Goal: Task Accomplishment & Management: Manage account settings

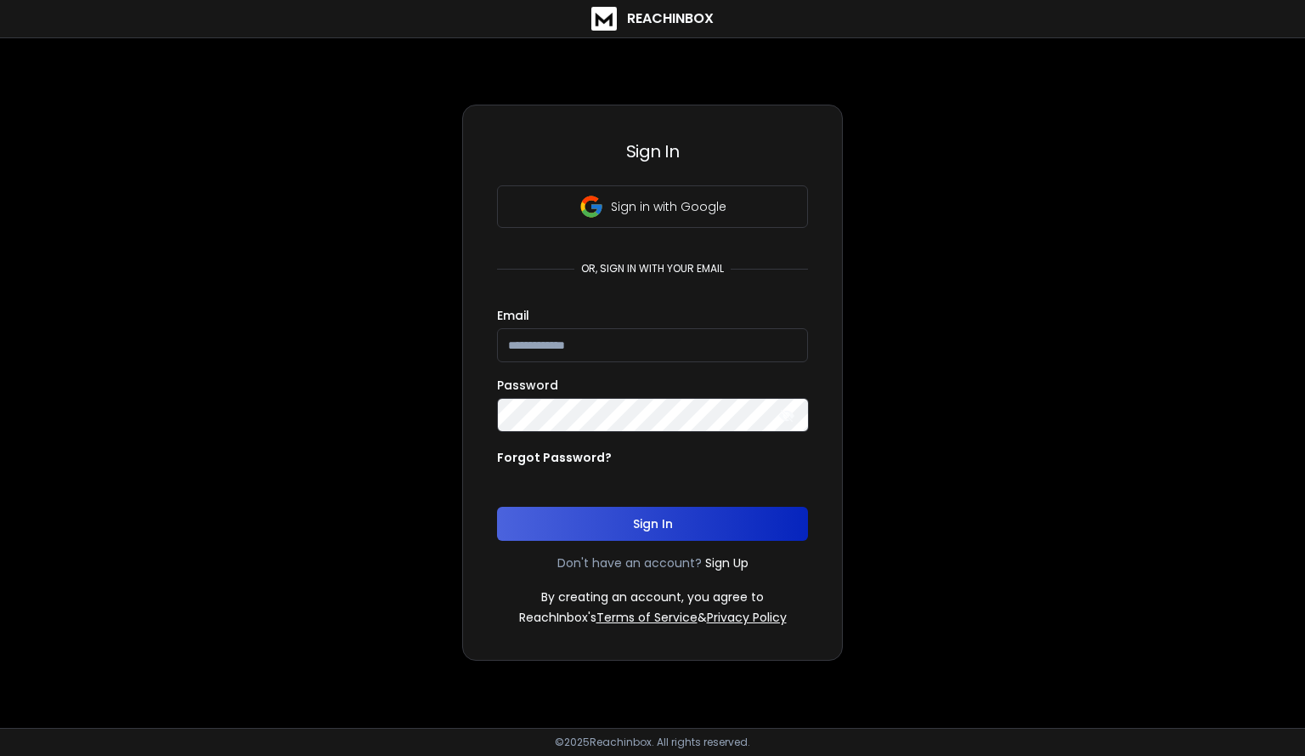
click at [704, 111] on button "Later" at bounding box center [707, 109] width 76 height 42
click at [627, 348] on input "email" at bounding box center [652, 345] width 311 height 34
click at [787, 419] on icon at bounding box center [786, 416] width 15 height 10
click at [663, 348] on input "email" at bounding box center [652, 345] width 311 height 34
type input "**********"
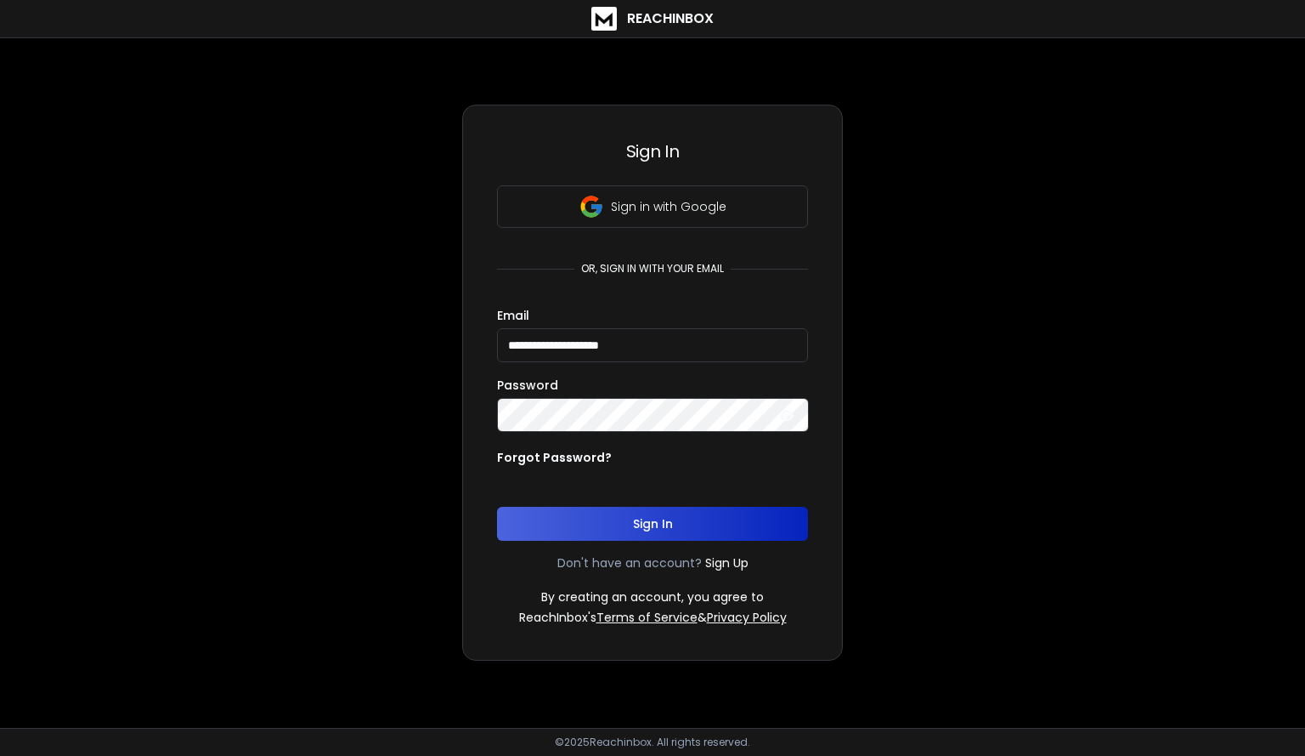
click at [497, 507] on button "Sign In" at bounding box center [652, 524] width 311 height 34
click at [667, 531] on button "Sign In" at bounding box center [652, 524] width 311 height 34
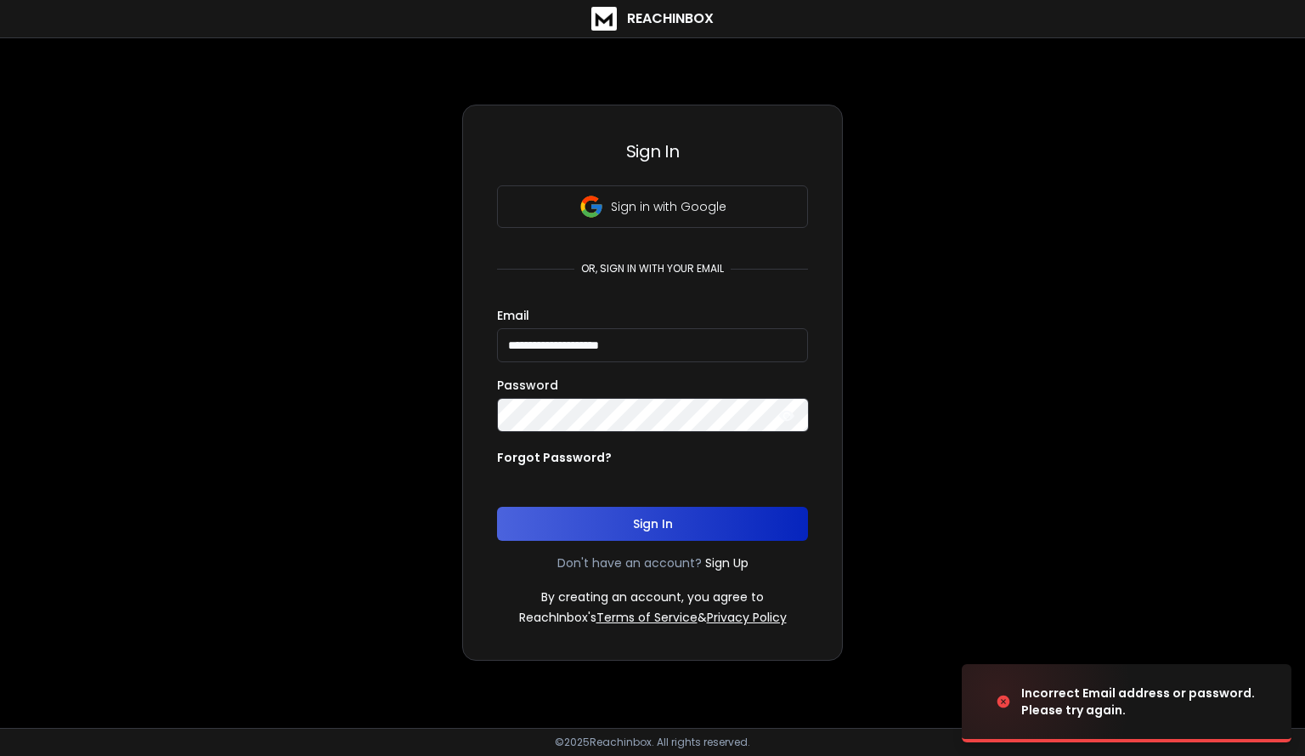
click at [700, 330] on input "**********" at bounding box center [652, 345] width 311 height 34
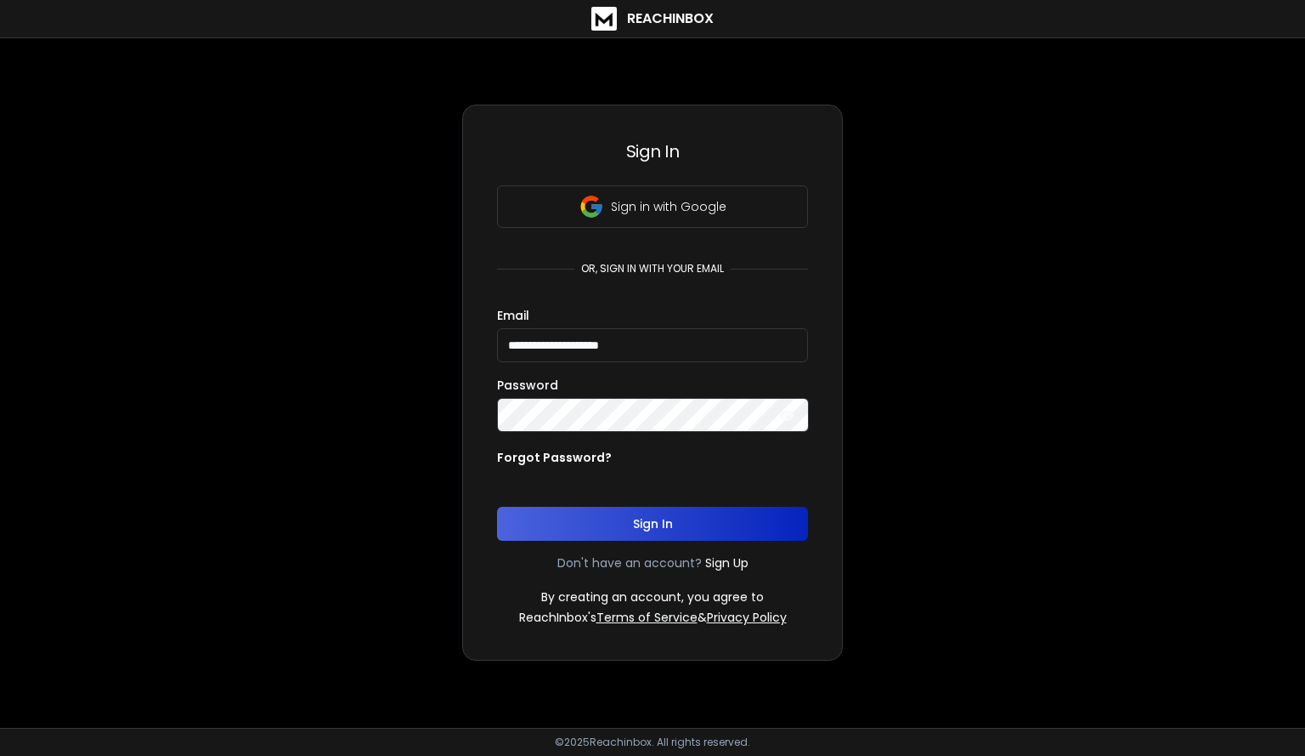
click at [779, 412] on icon at bounding box center [786, 415] width 15 height 15
click at [670, 536] on button "Sign In" at bounding box center [652, 524] width 311 height 34
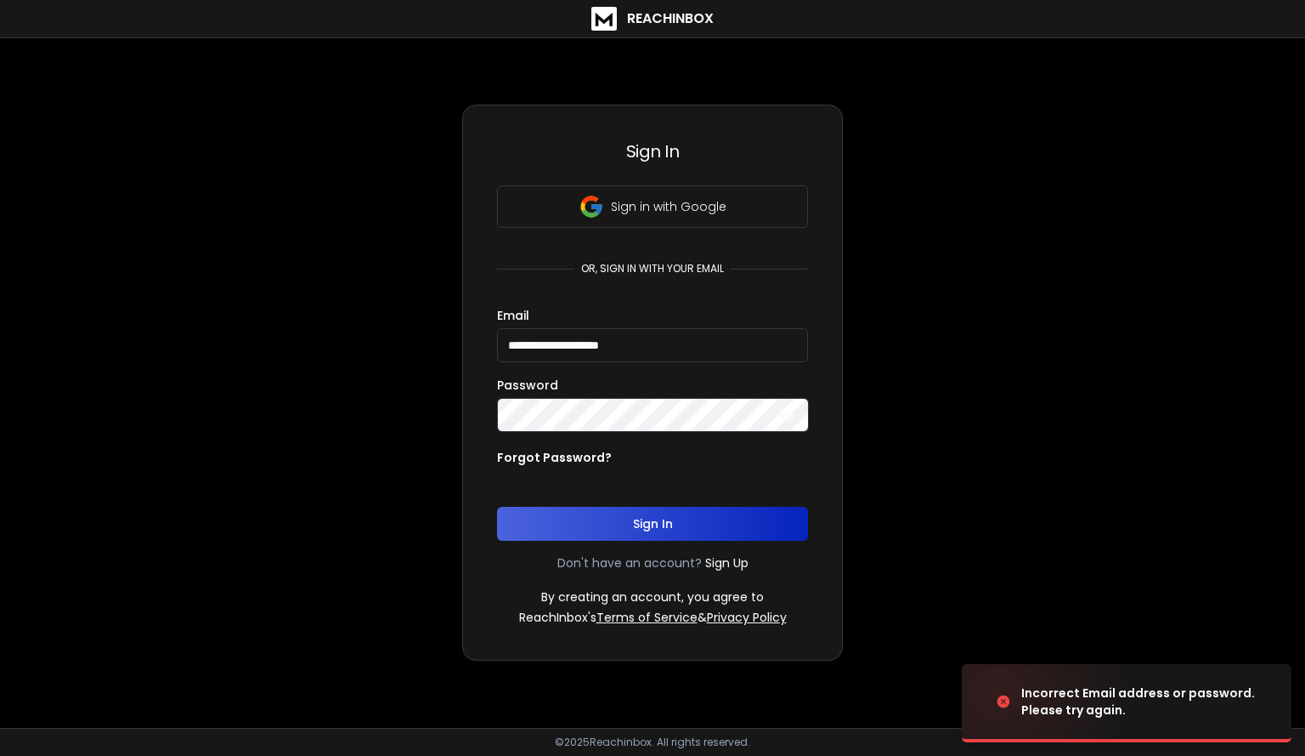
click at [682, 343] on input "**********" at bounding box center [652, 345] width 311 height 34
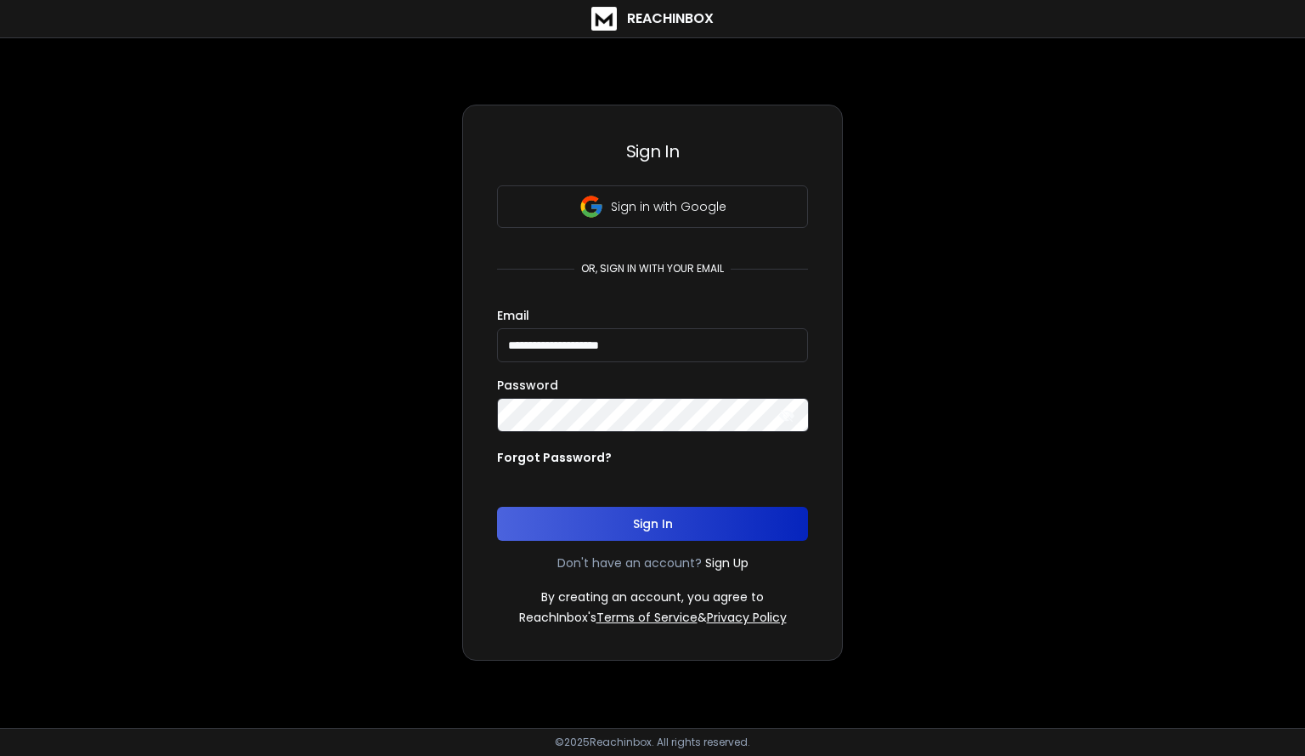
click at [563, 457] on p "Forgot Password?" at bounding box center [554, 457] width 115 height 17
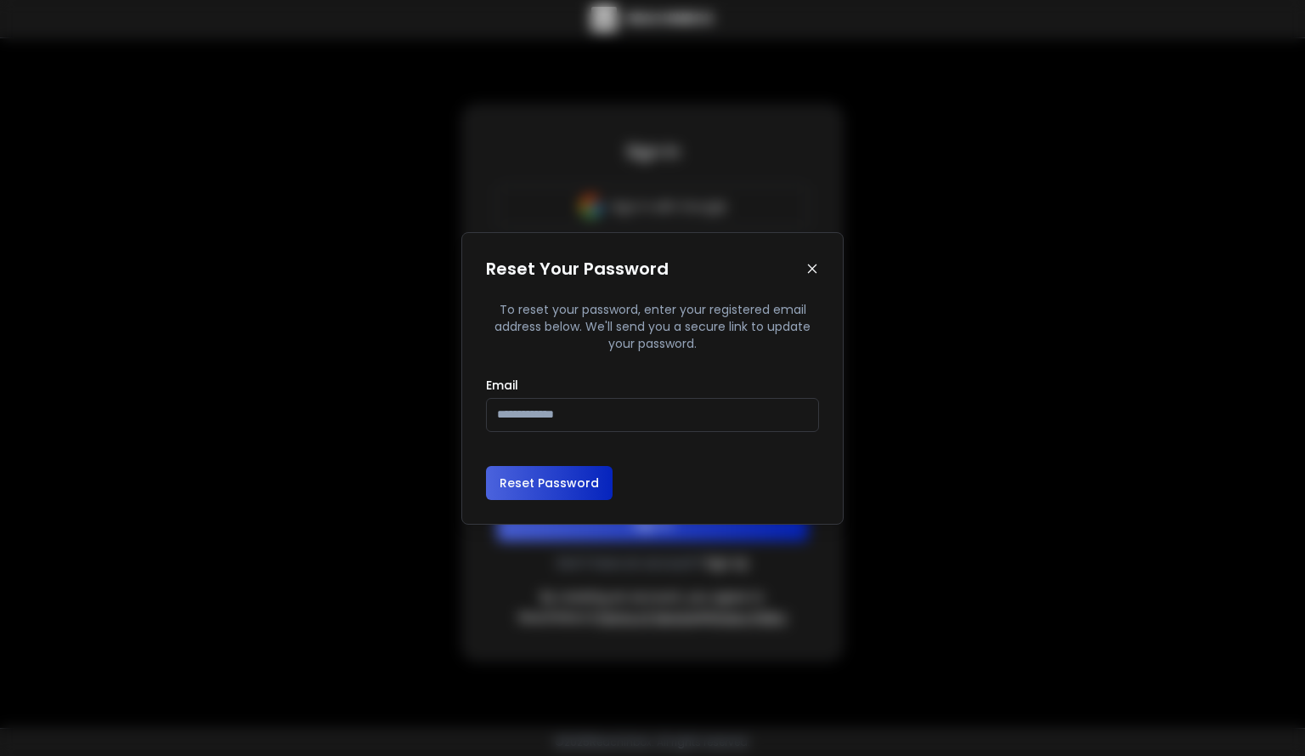
click at [578, 406] on input "email" at bounding box center [652, 415] width 333 height 34
type input "**********"
click at [552, 485] on button "Reset Password" at bounding box center [549, 483] width 127 height 34
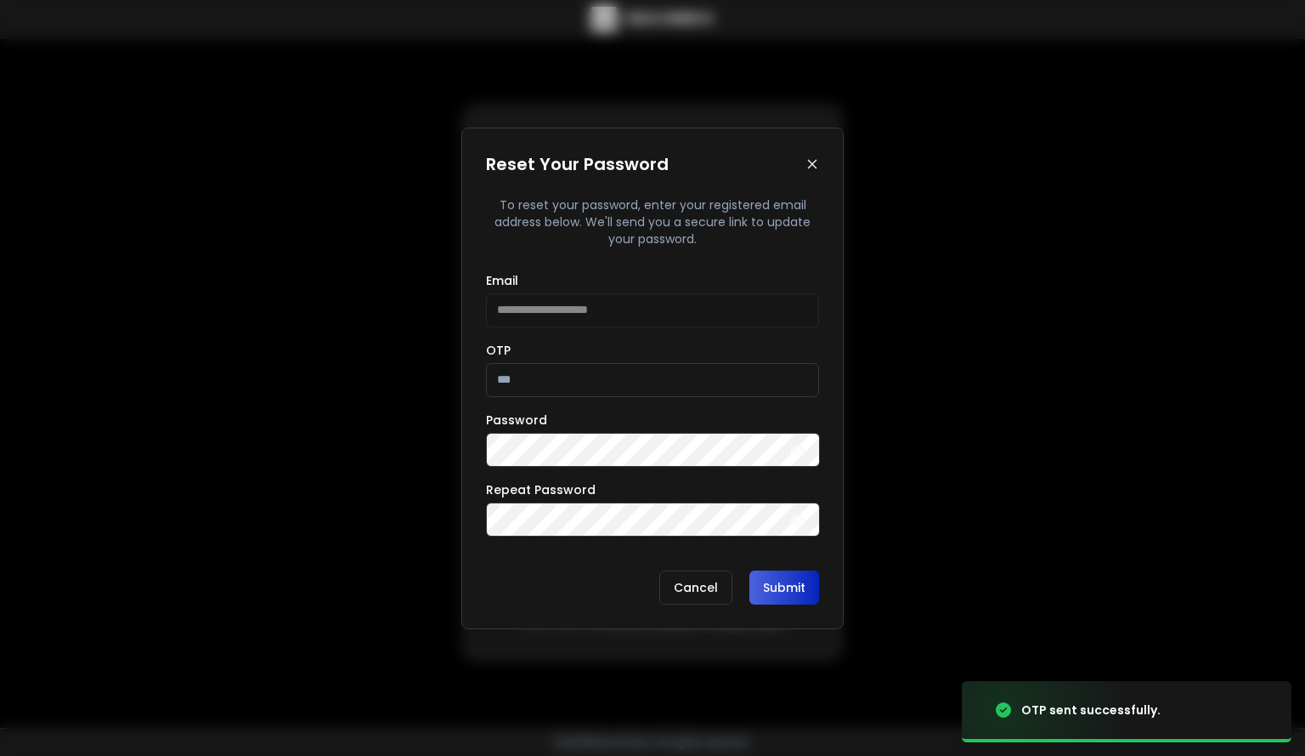
click at [598, 395] on input "text" at bounding box center [652, 380] width 333 height 34
paste input "******"
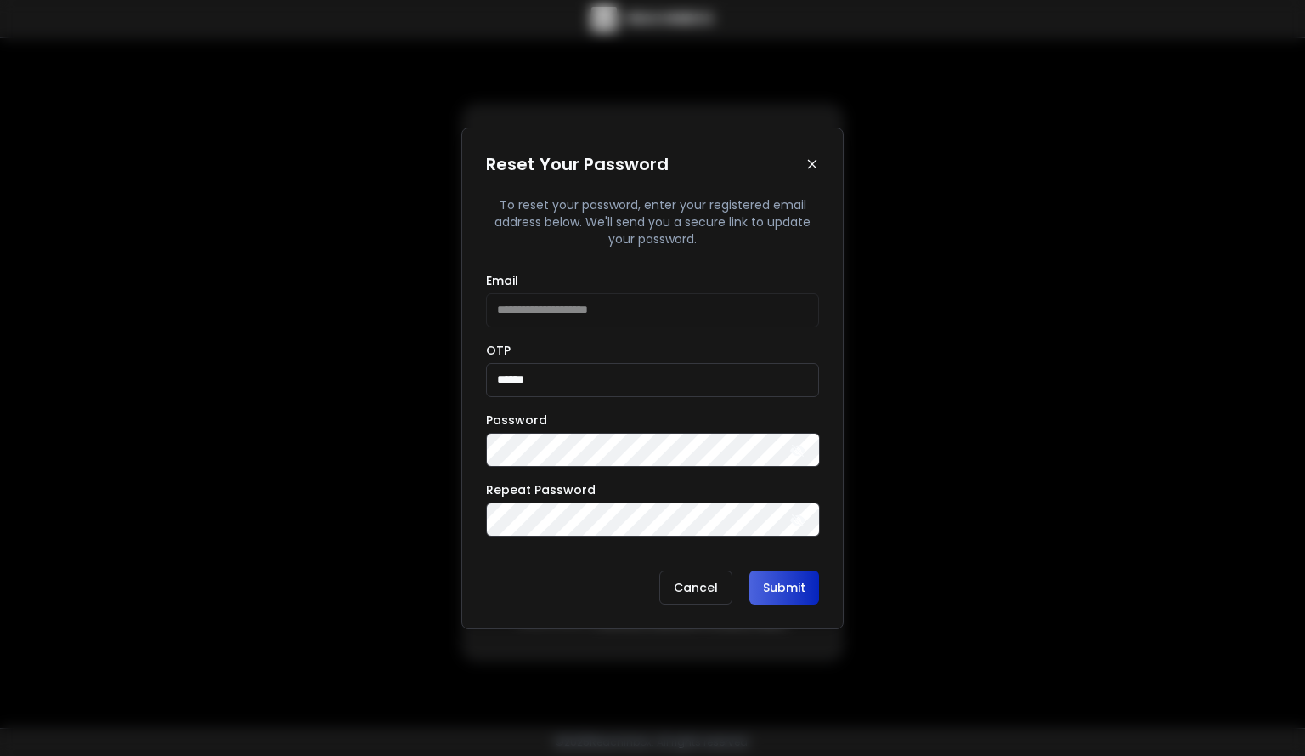
type input "******"
click at [801, 454] on icon at bounding box center [798, 450] width 12 height 12
click at [794, 587] on button "Submit" at bounding box center [785, 587] width 70 height 34
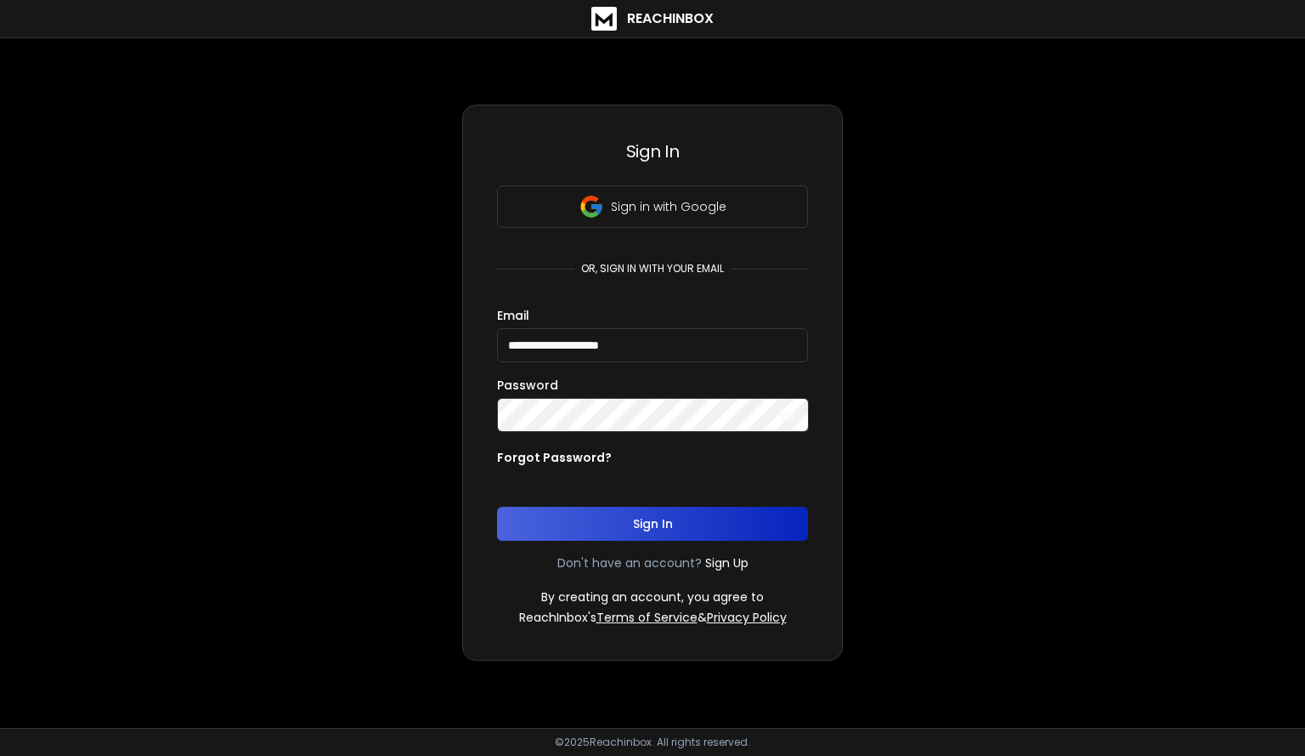
click at [648, 526] on button "Sign In" at bounding box center [652, 524] width 311 height 34
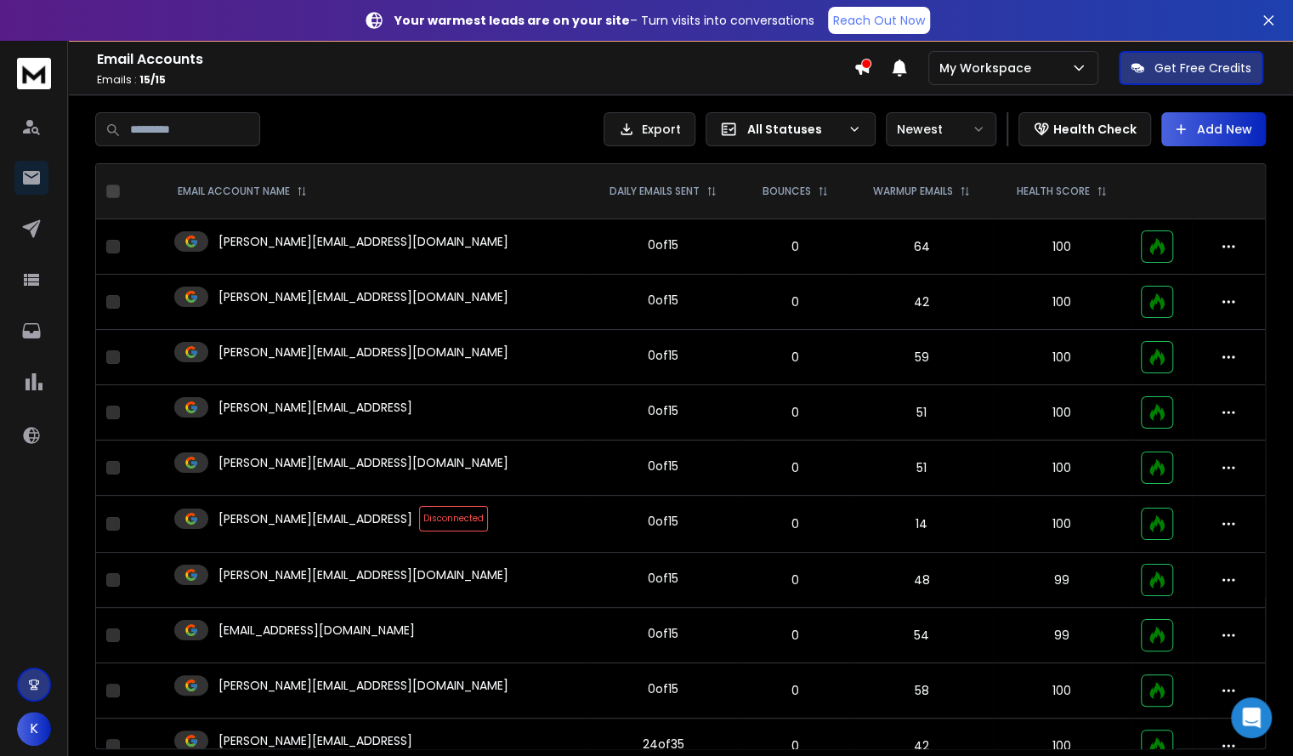
click at [1226, 129] on button "Add New" at bounding box center [1213, 129] width 105 height 34
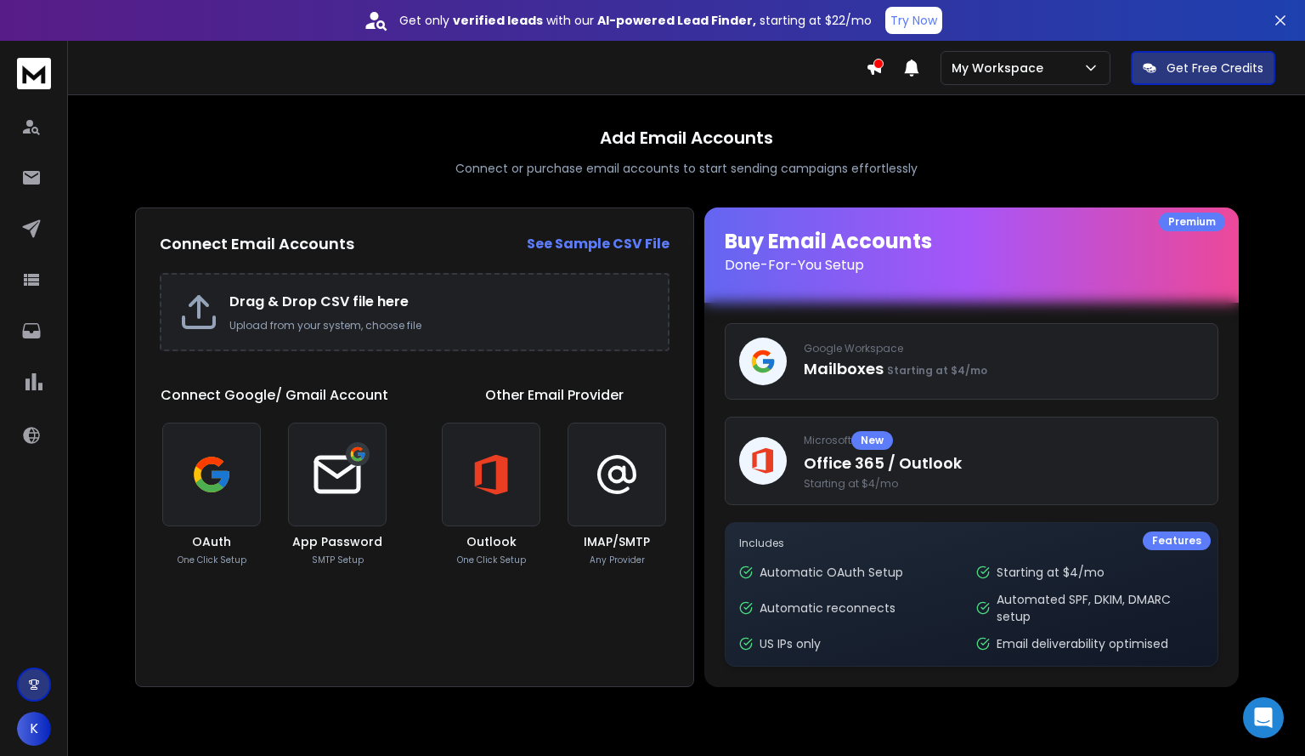
click at [217, 479] on icon at bounding box center [211, 474] width 42 height 51
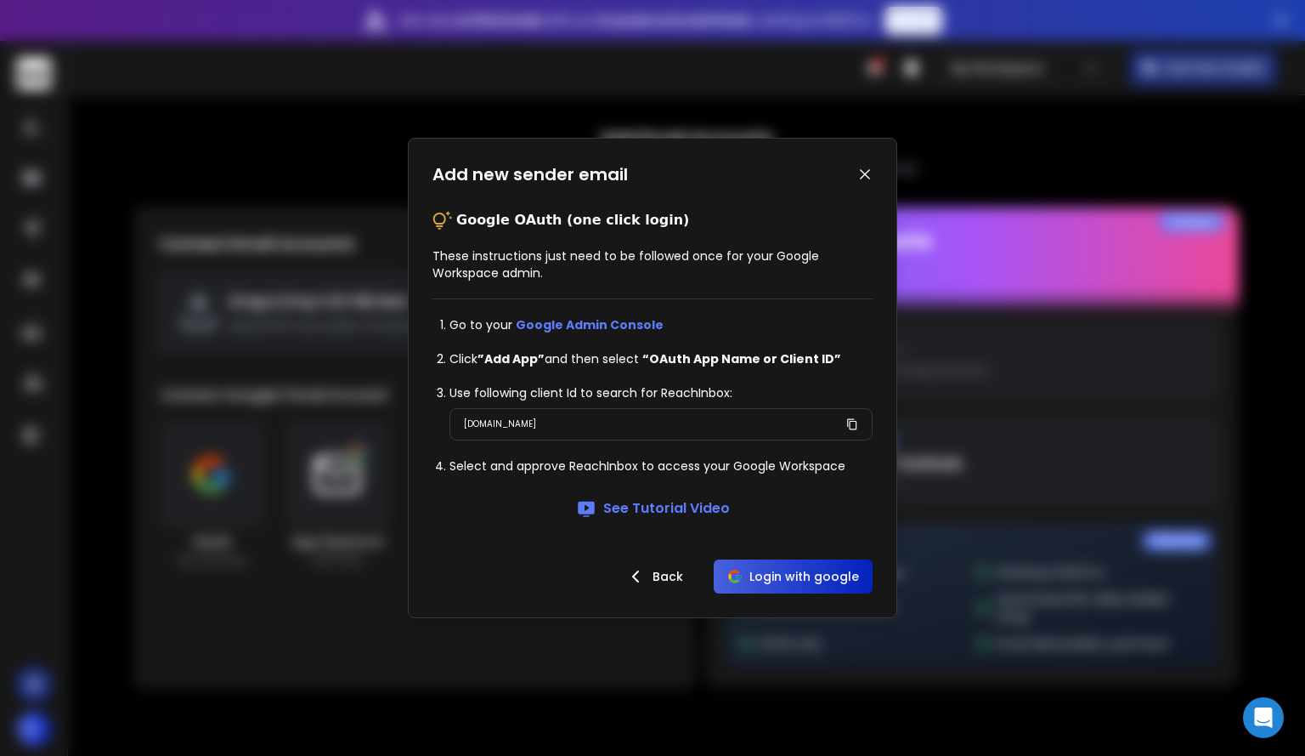
drag, startPoint x: 796, startPoint y: 580, endPoint x: 530, endPoint y: 562, distance: 266.6
click at [530, 562] on div "Back Login with google" at bounding box center [653, 576] width 440 height 34
click at [866, 176] on icon at bounding box center [865, 174] width 10 height 10
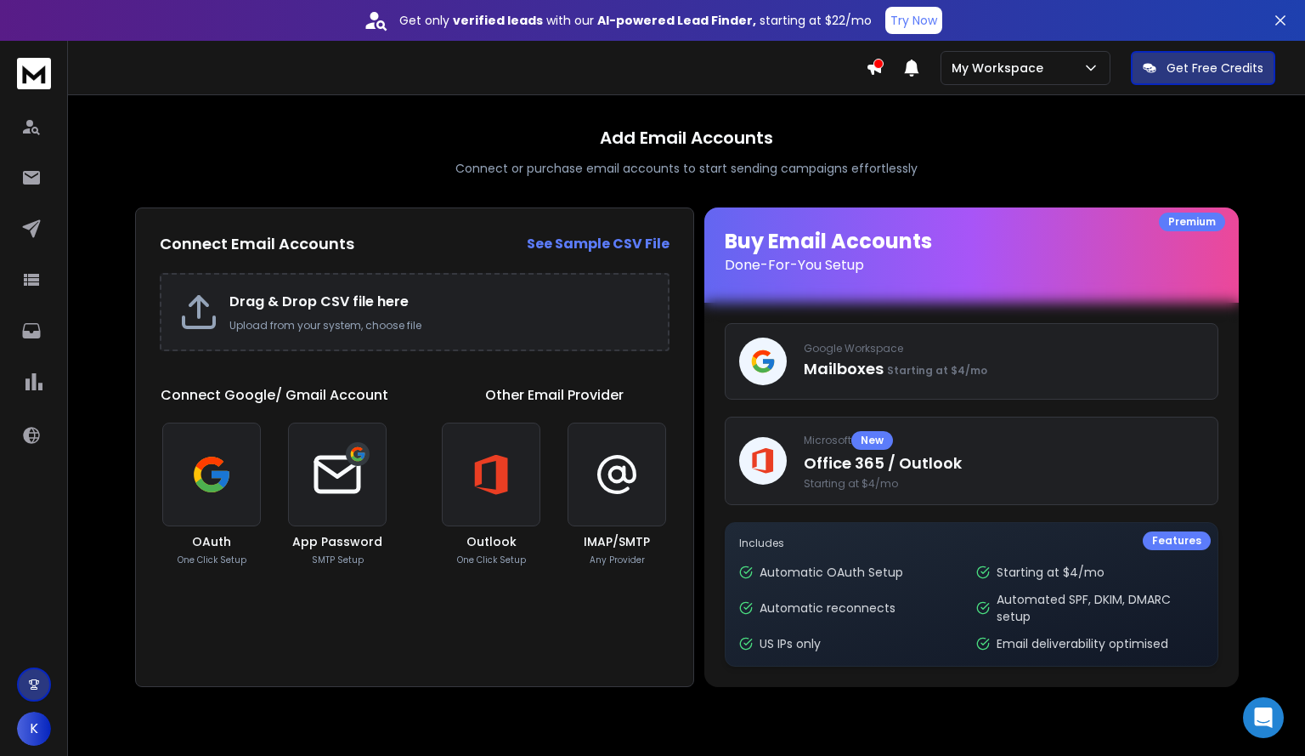
click at [218, 493] on icon at bounding box center [211, 474] width 42 height 51
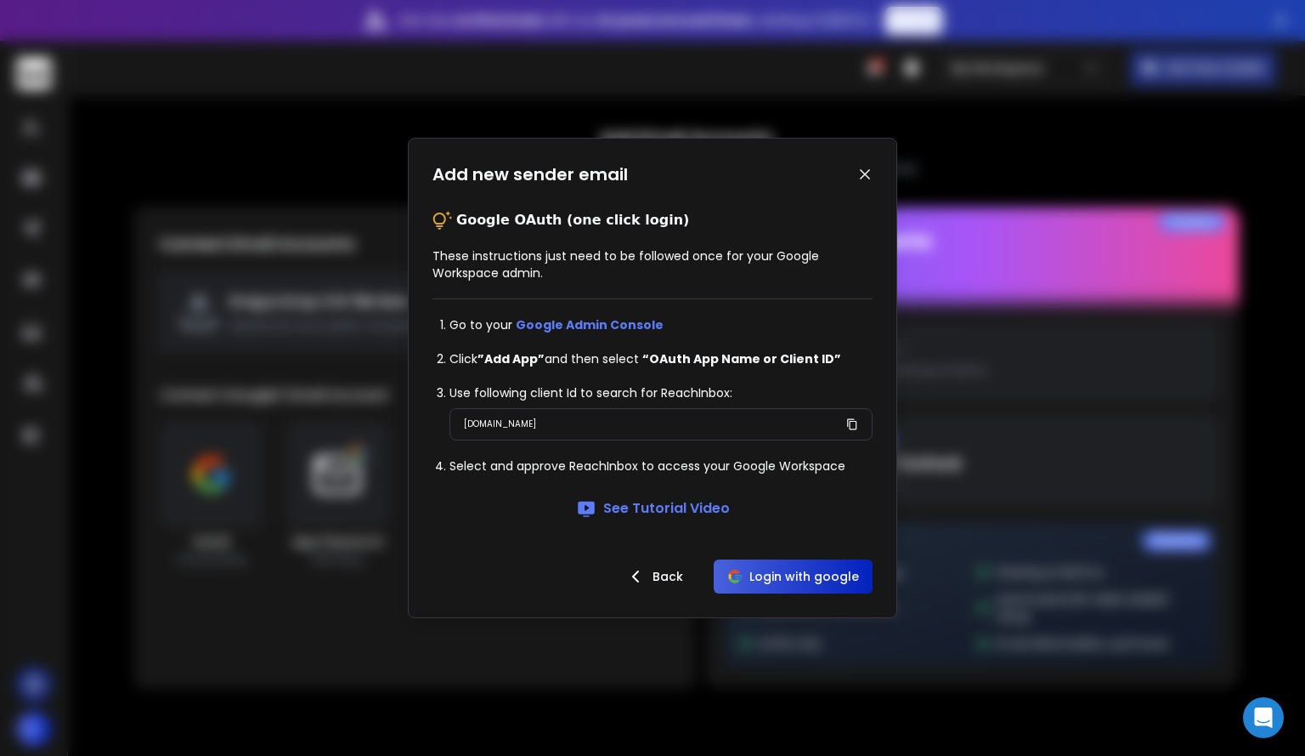
click at [795, 577] on button "Login with google" at bounding box center [793, 576] width 159 height 34
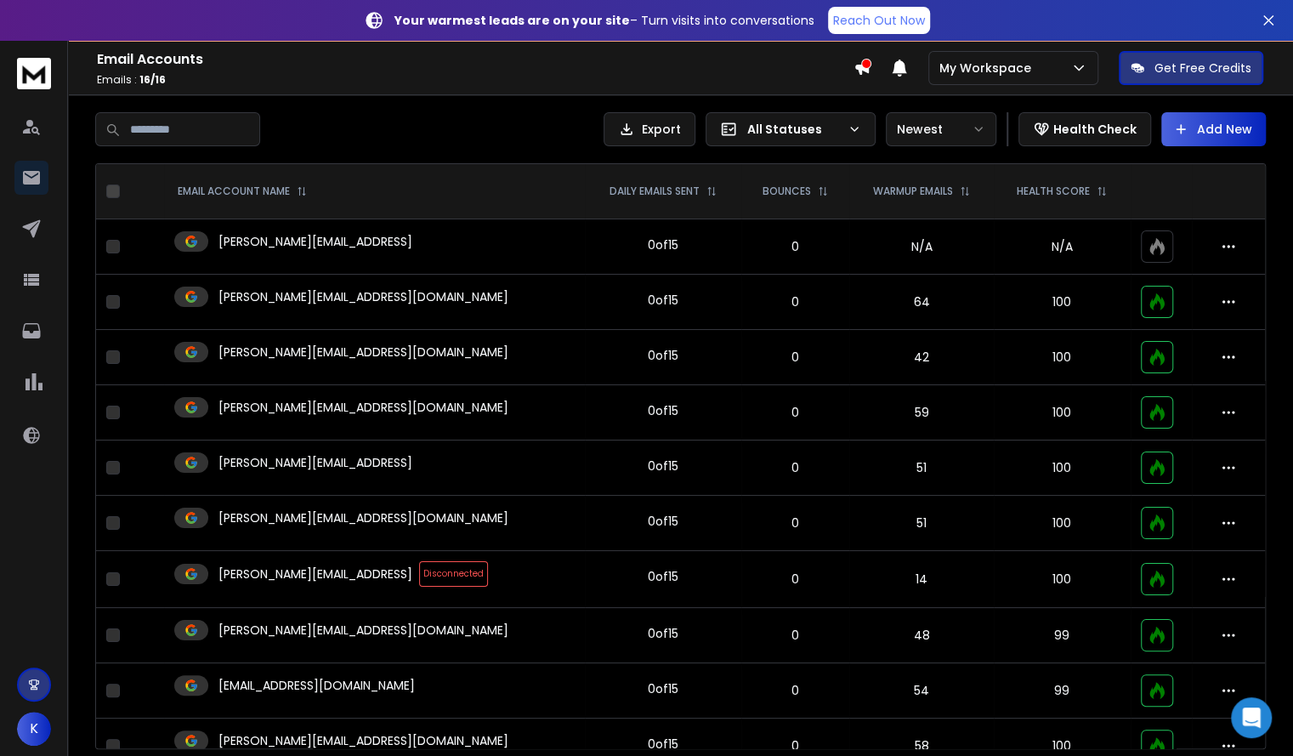
click at [1215, 237] on button at bounding box center [1228, 246] width 53 height 29
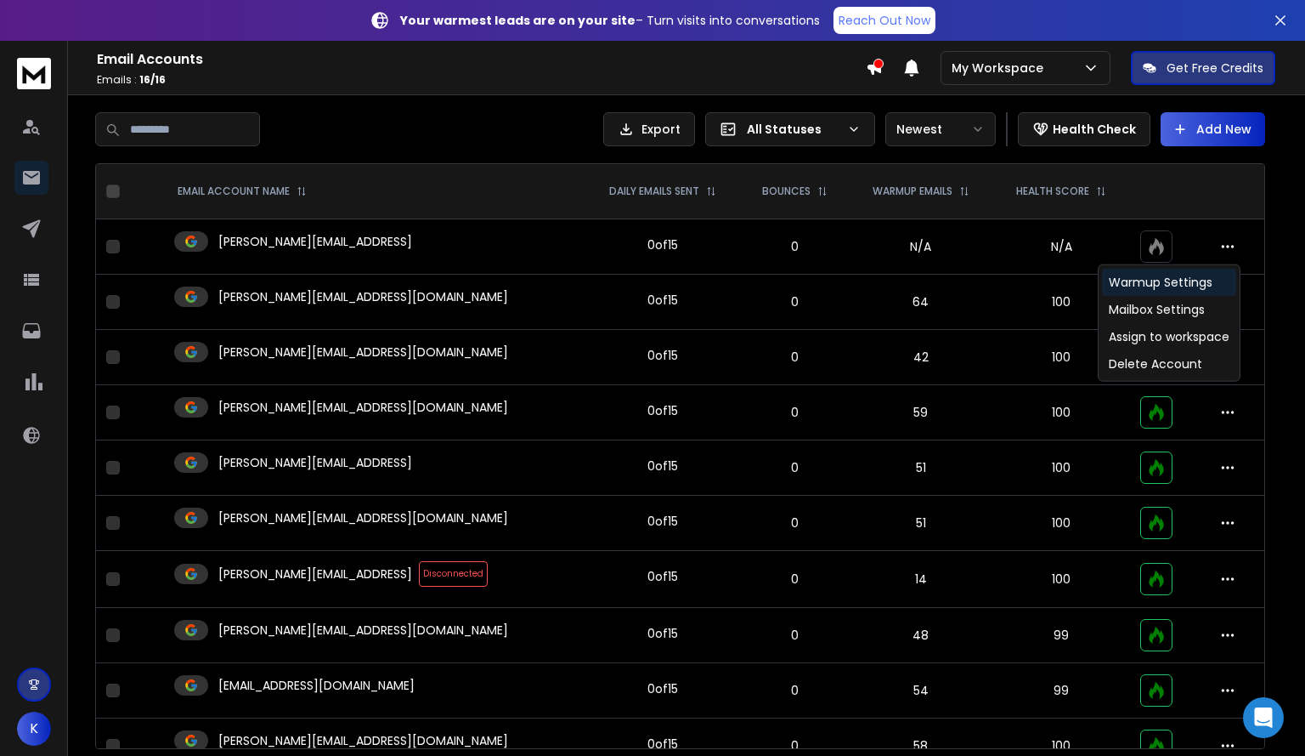
click at [1163, 276] on div "Warmup Settings" at bounding box center [1169, 282] width 134 height 27
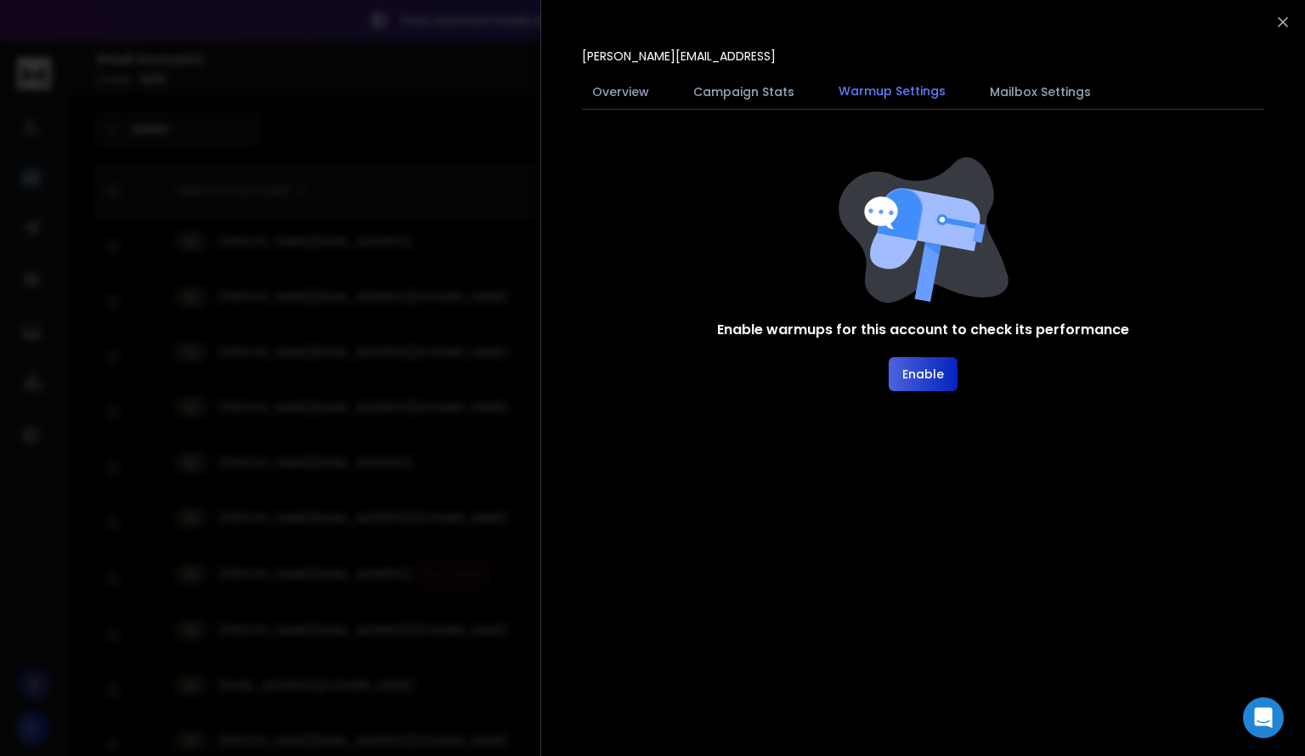
click at [924, 379] on button "Enable" at bounding box center [923, 374] width 69 height 34
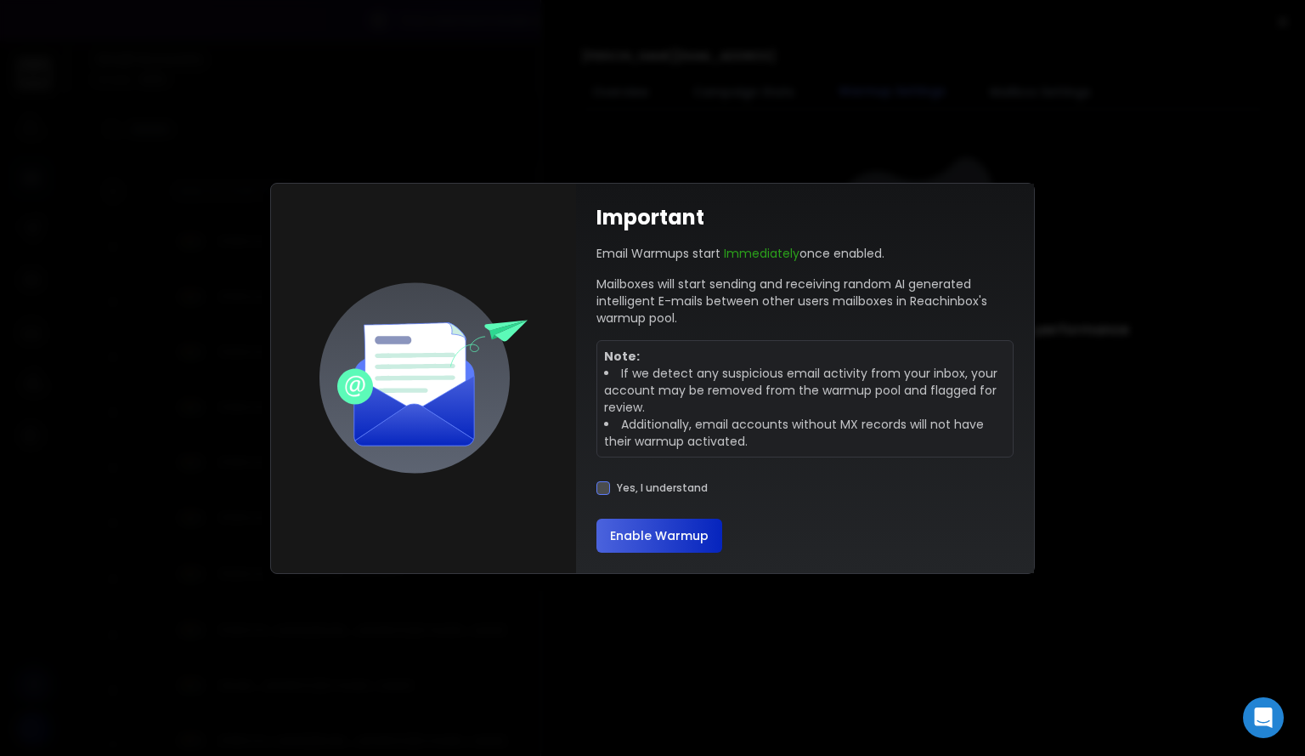
click at [598, 481] on div "Yes, I understand" at bounding box center [652, 488] width 111 height 14
click at [603, 489] on button "Yes, I understand" at bounding box center [604, 488] width 14 height 14
click at [647, 543] on button "Enable Warmup" at bounding box center [660, 535] width 126 height 34
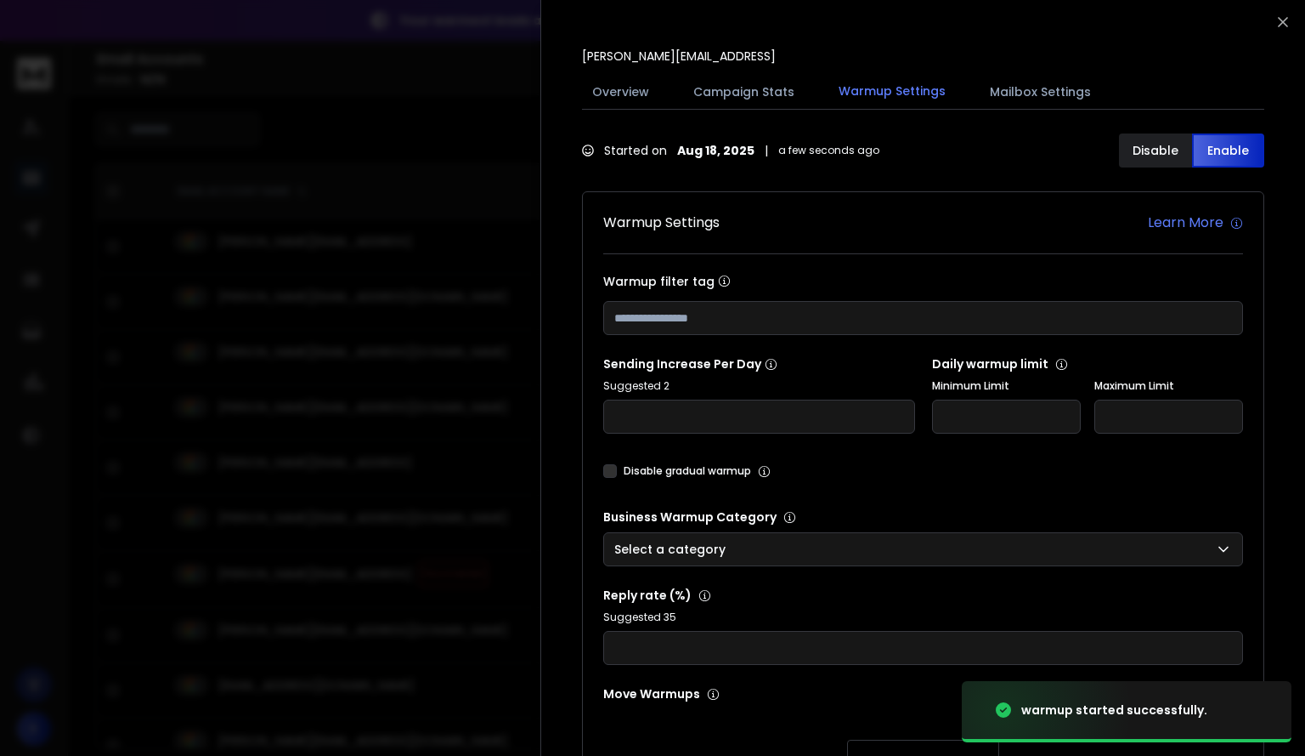
type input "**********"
type input "*"
type input "**"
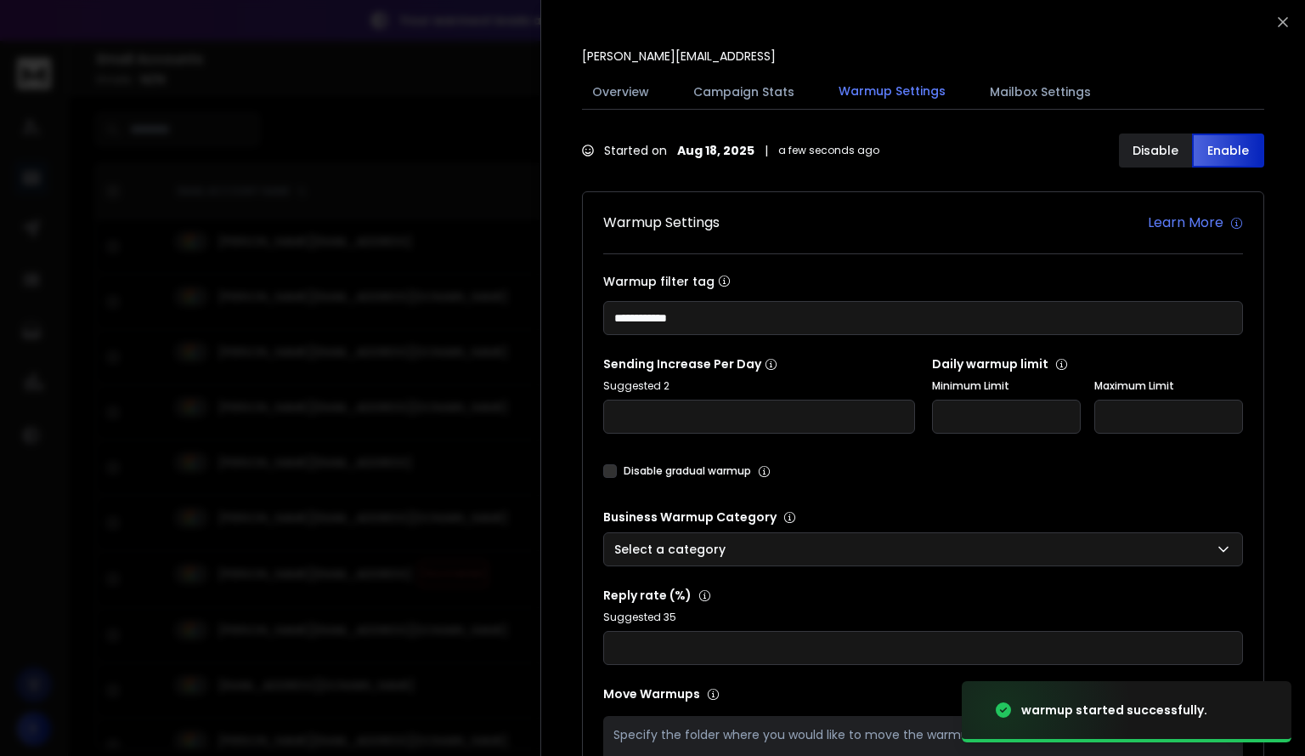
click at [738, 86] on button "Campaign Stats" at bounding box center [744, 91] width 122 height 37
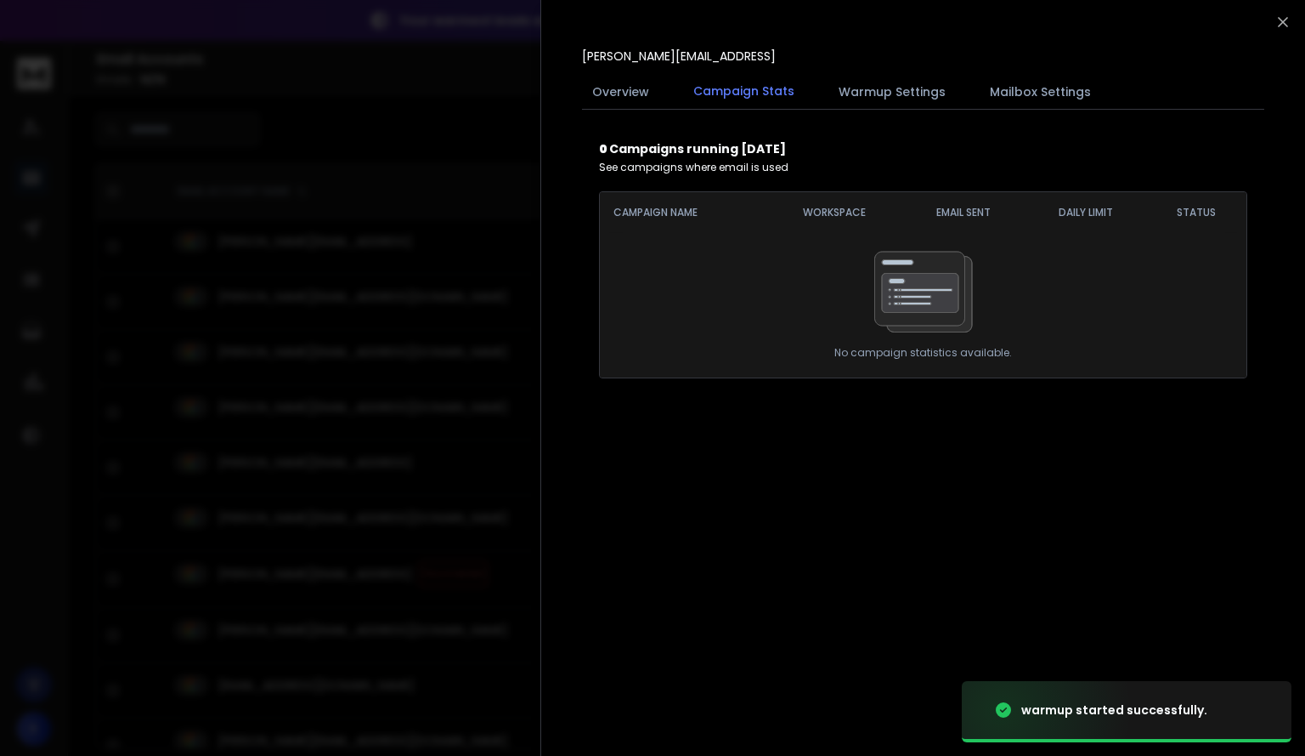
click at [1019, 76] on button "Mailbox Settings" at bounding box center [1041, 91] width 122 height 37
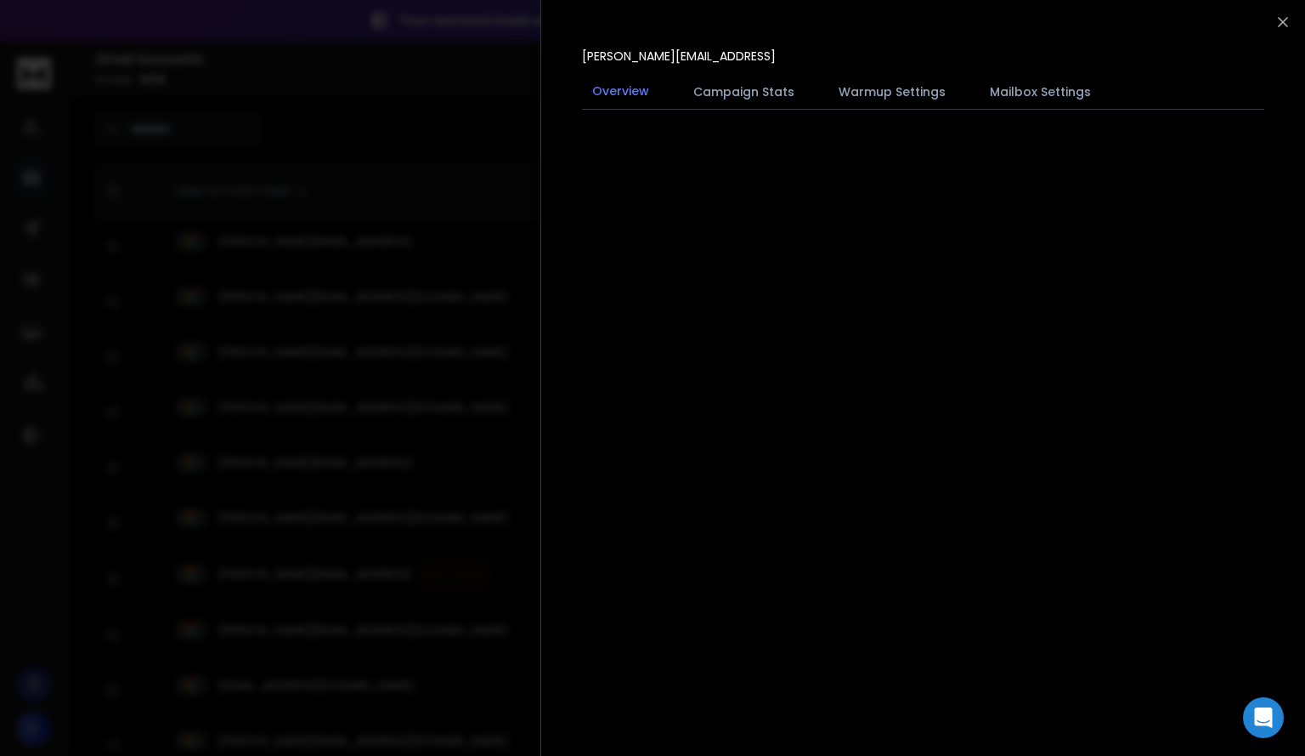
click at [357, 322] on div at bounding box center [652, 378] width 1305 height 756
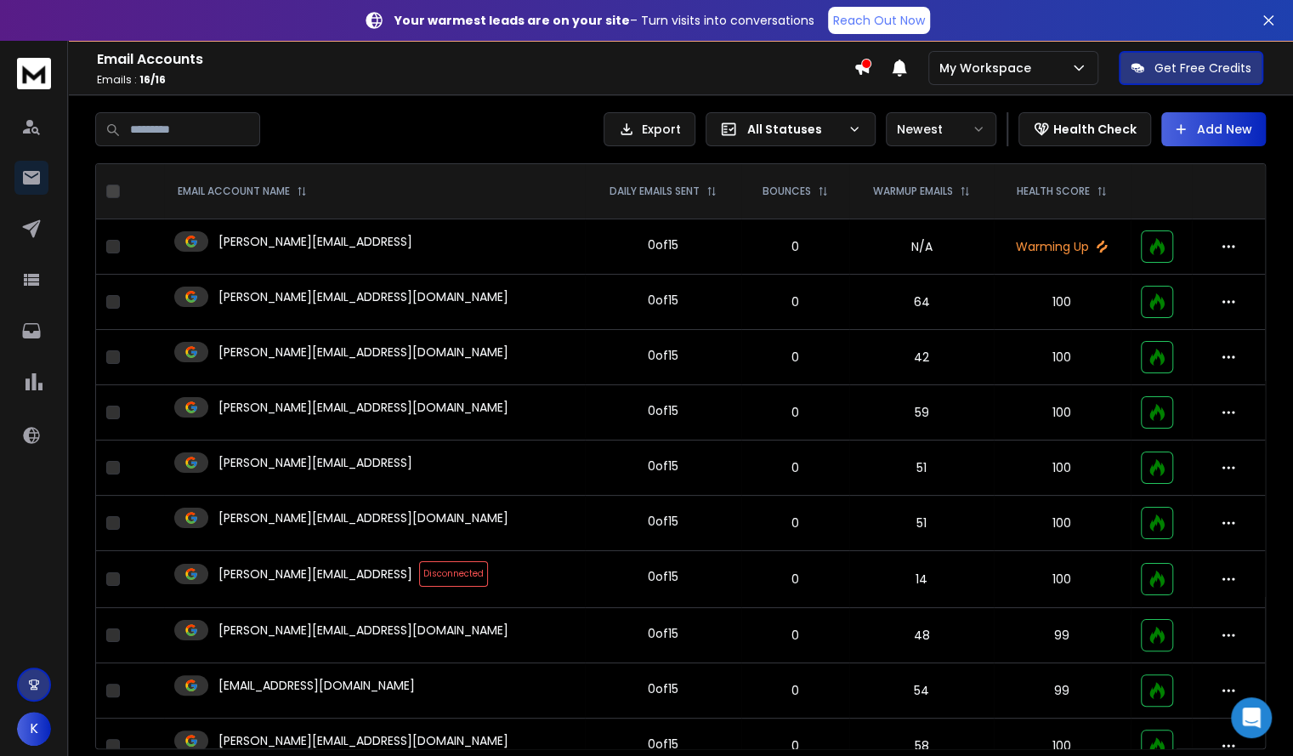
click at [288, 312] on td "maria@postgrid.to" at bounding box center [374, 302] width 421 height 55
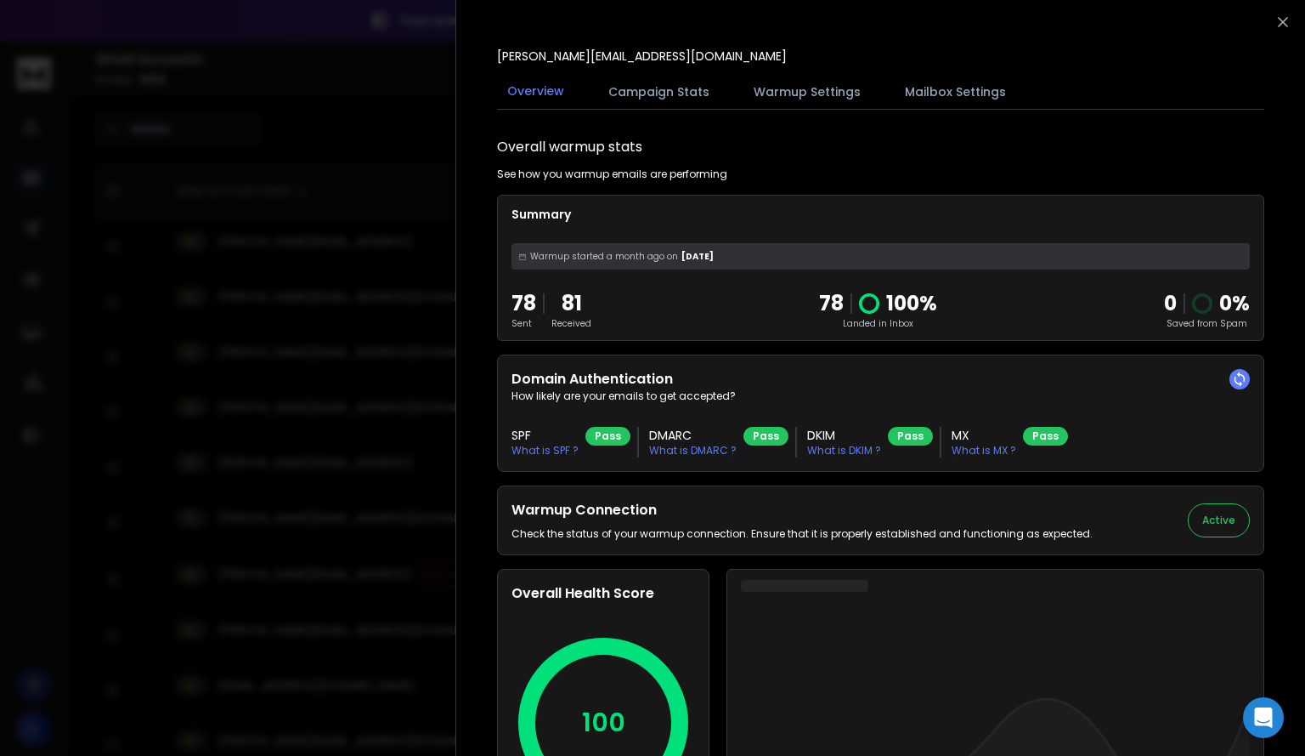
click at [943, 83] on button "Mailbox Settings" at bounding box center [956, 91] width 122 height 37
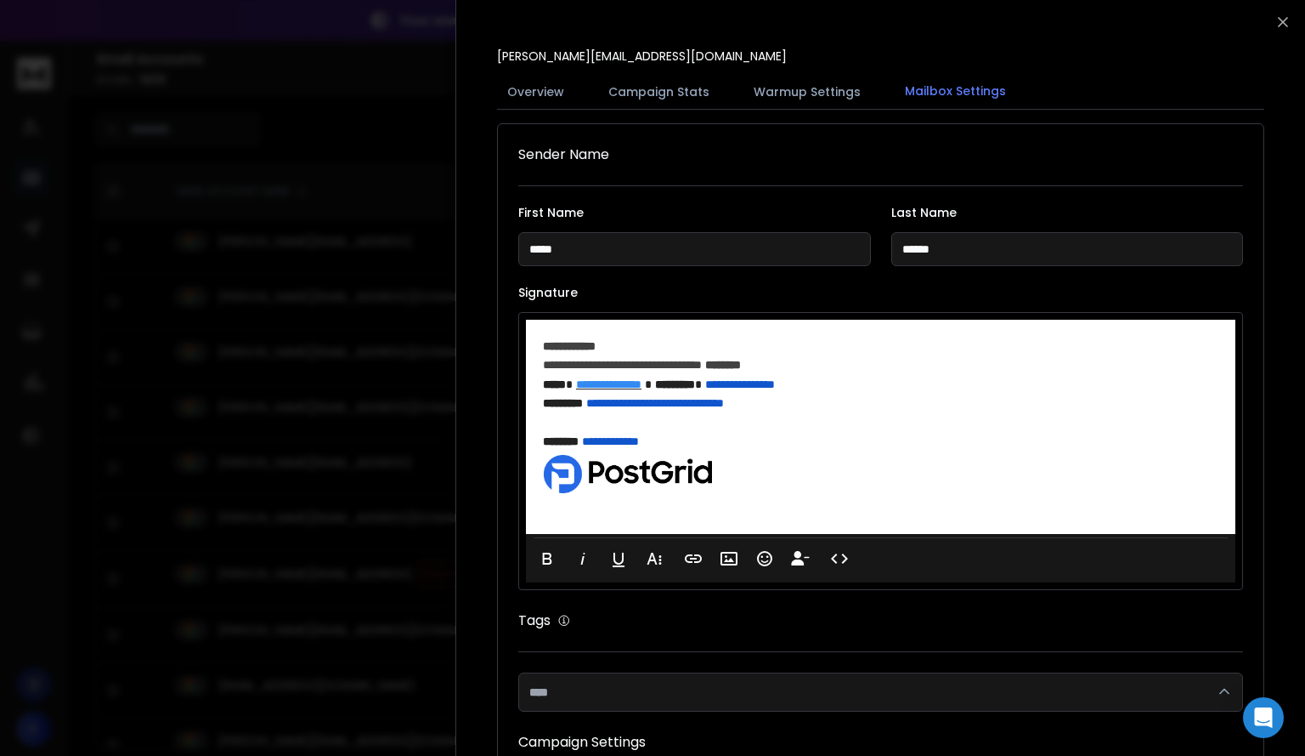
click at [804, 422] on div at bounding box center [881, 422] width 676 height 19
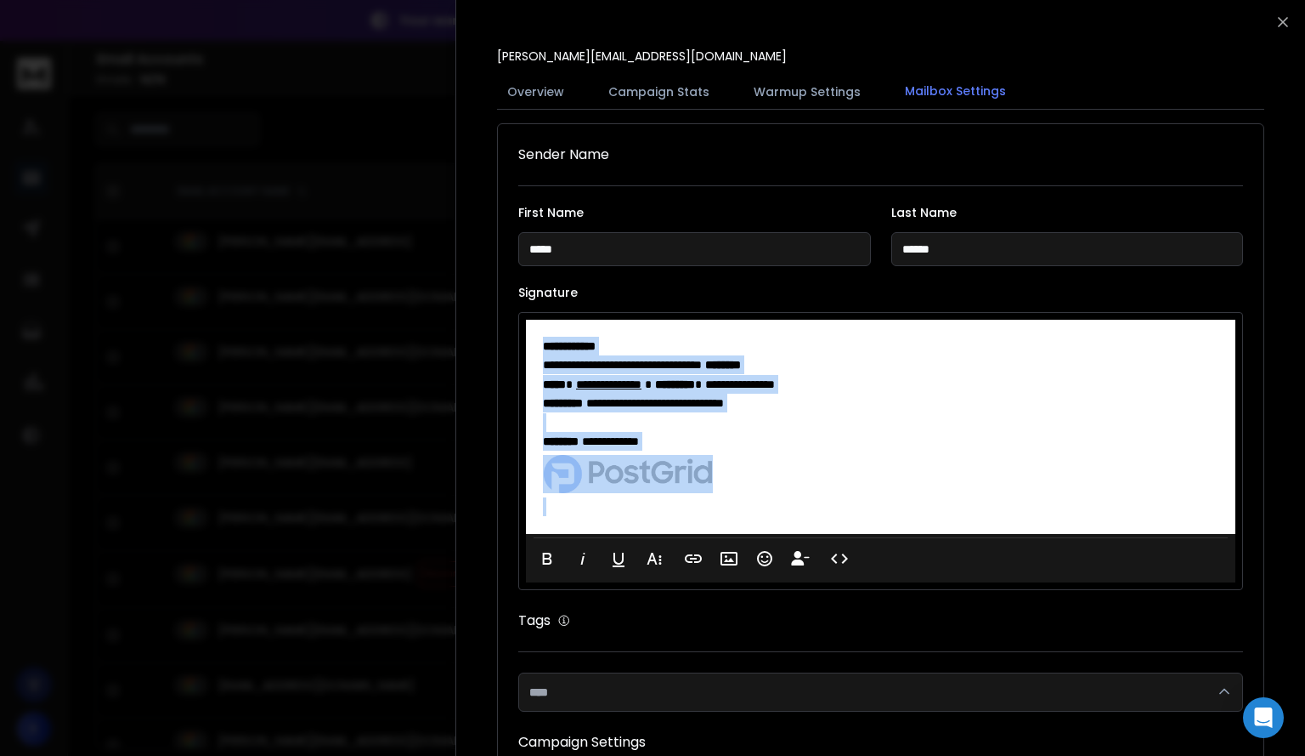
copy div "**********"
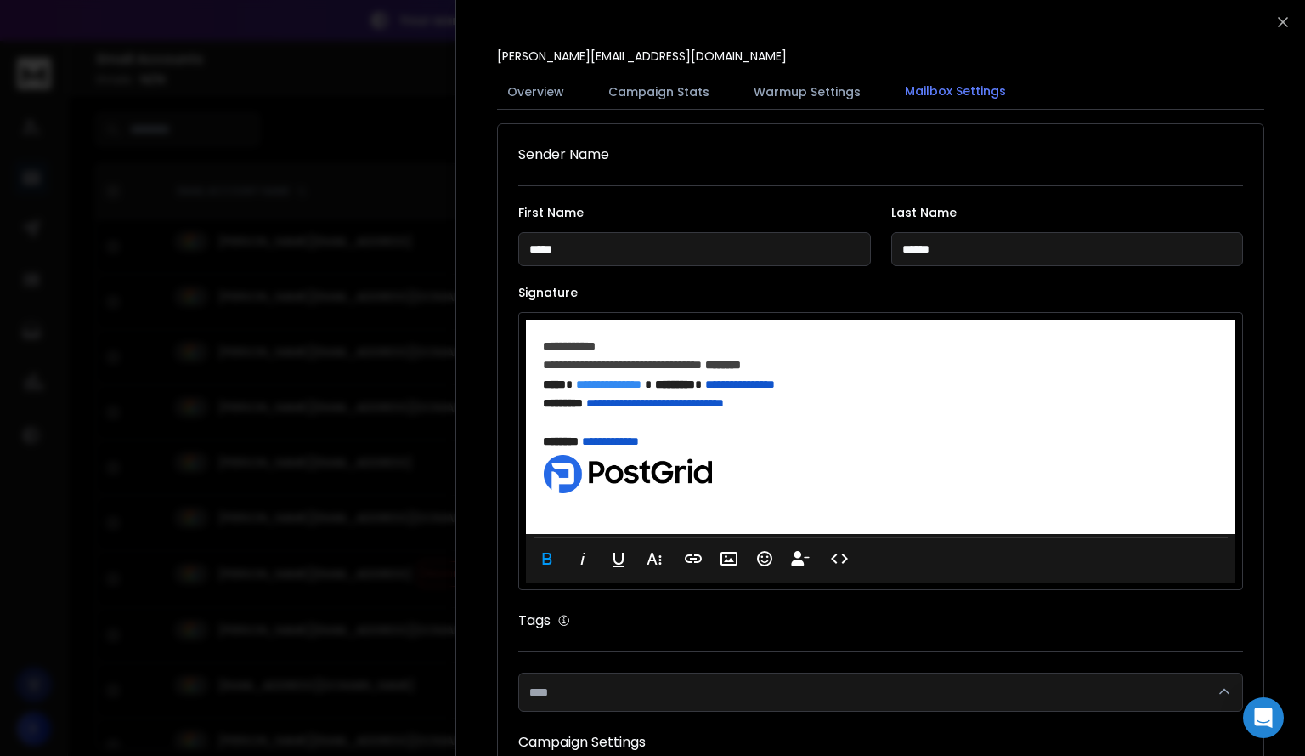
click at [367, 382] on div at bounding box center [652, 378] width 1305 height 756
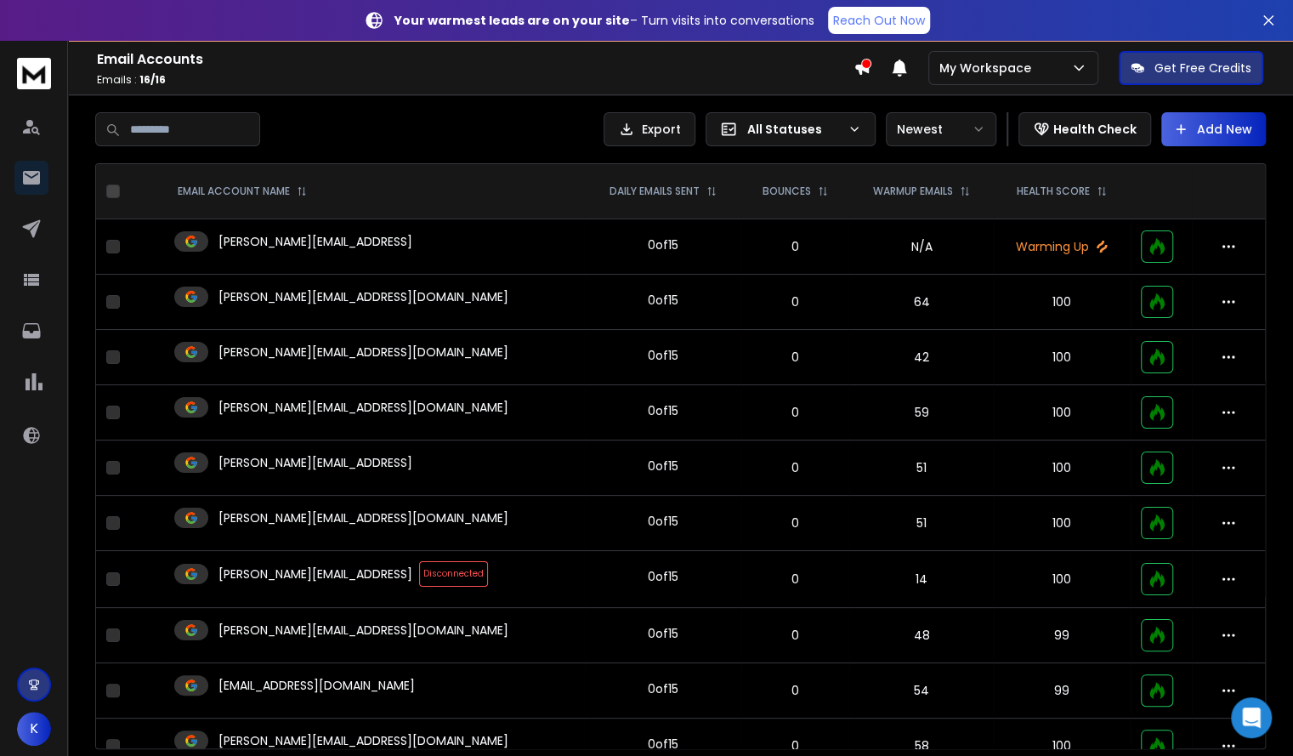
click at [295, 243] on p "kaitlyn@postgrid.ai" at bounding box center [315, 241] width 194 height 17
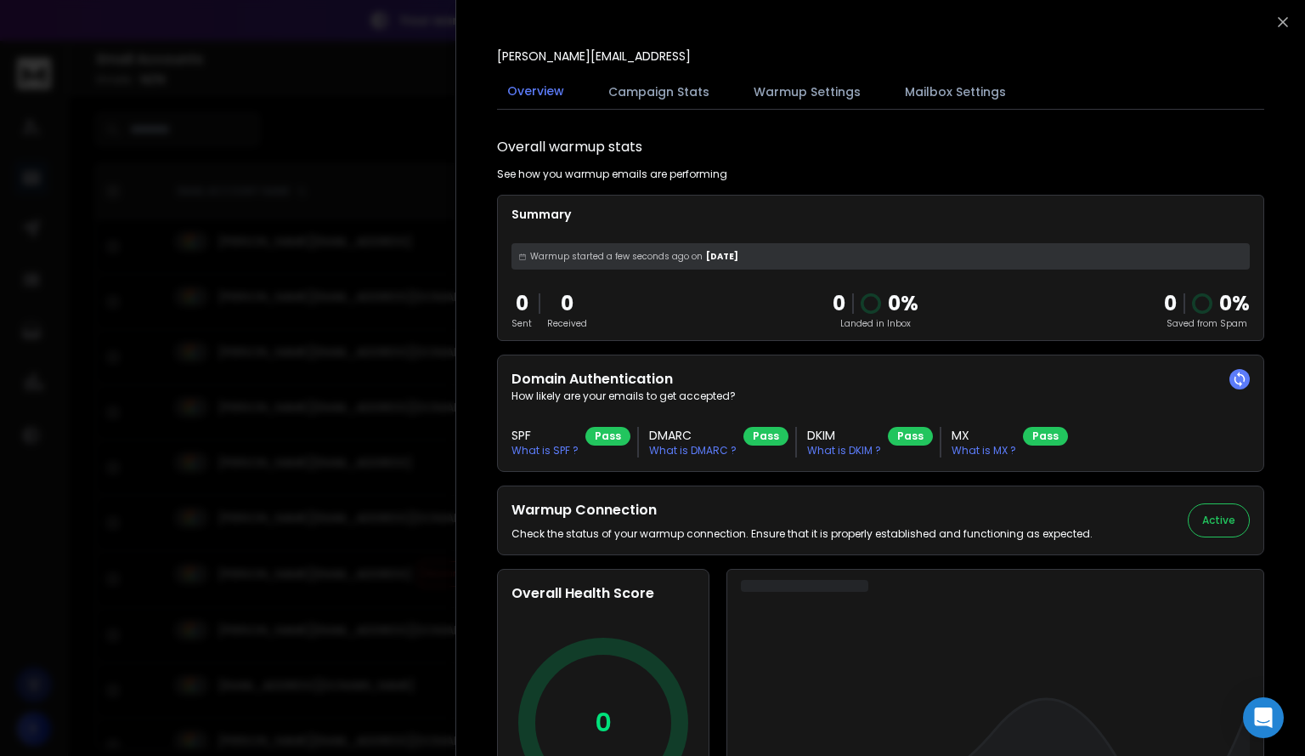
click at [933, 86] on button "Mailbox Settings" at bounding box center [956, 91] width 122 height 37
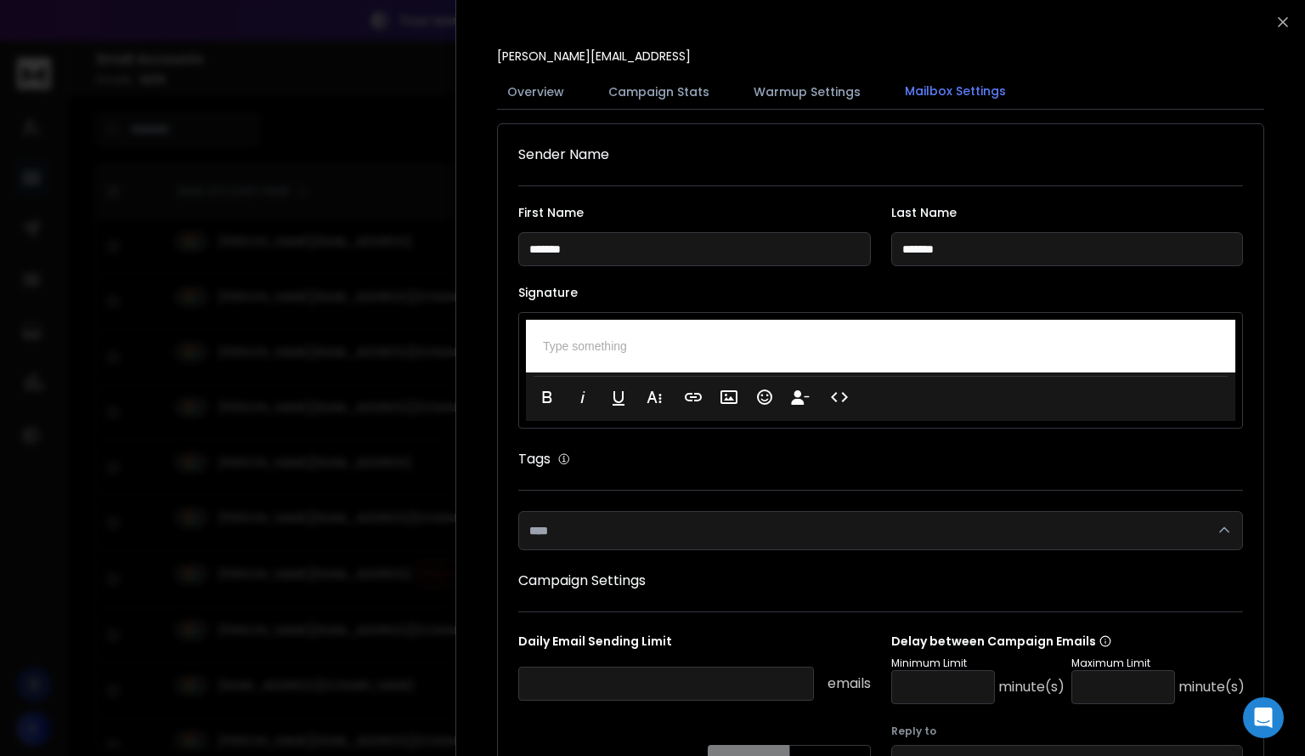
click at [731, 340] on div at bounding box center [881, 346] width 676 height 19
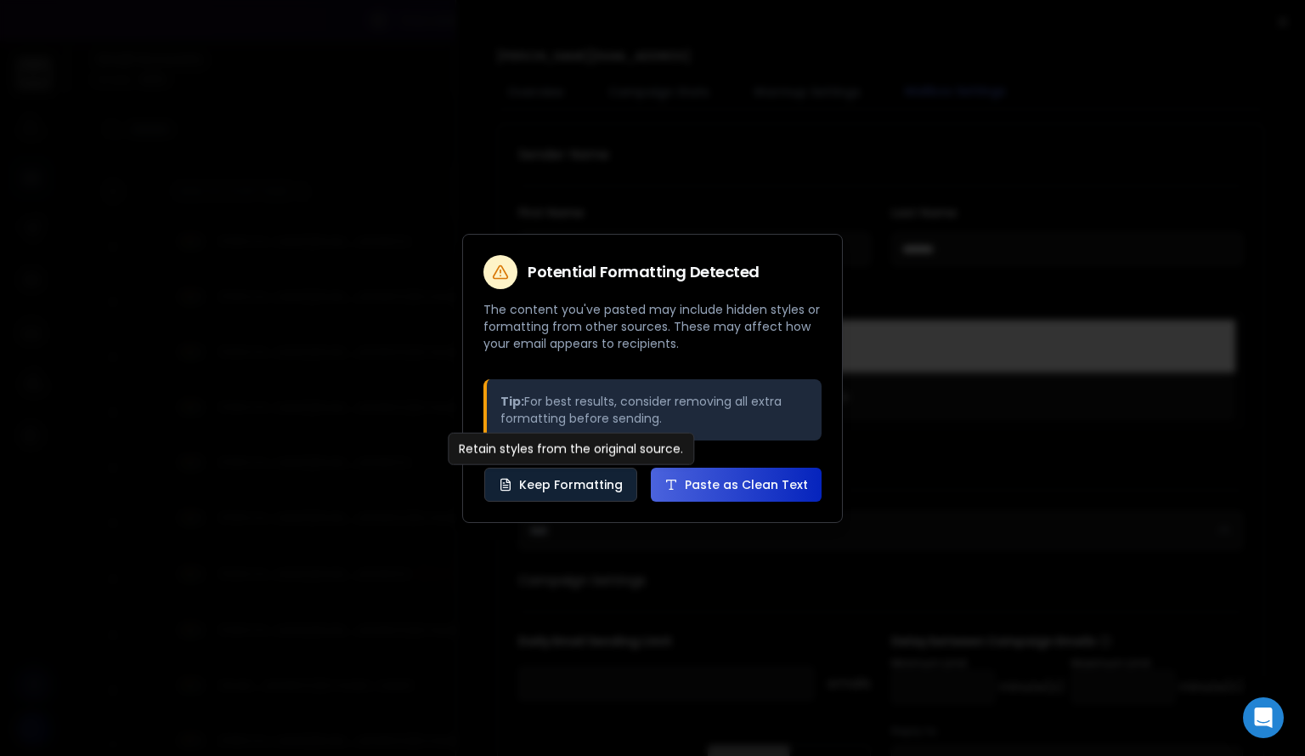
click at [585, 481] on button "Keep Formatting" at bounding box center [560, 484] width 153 height 34
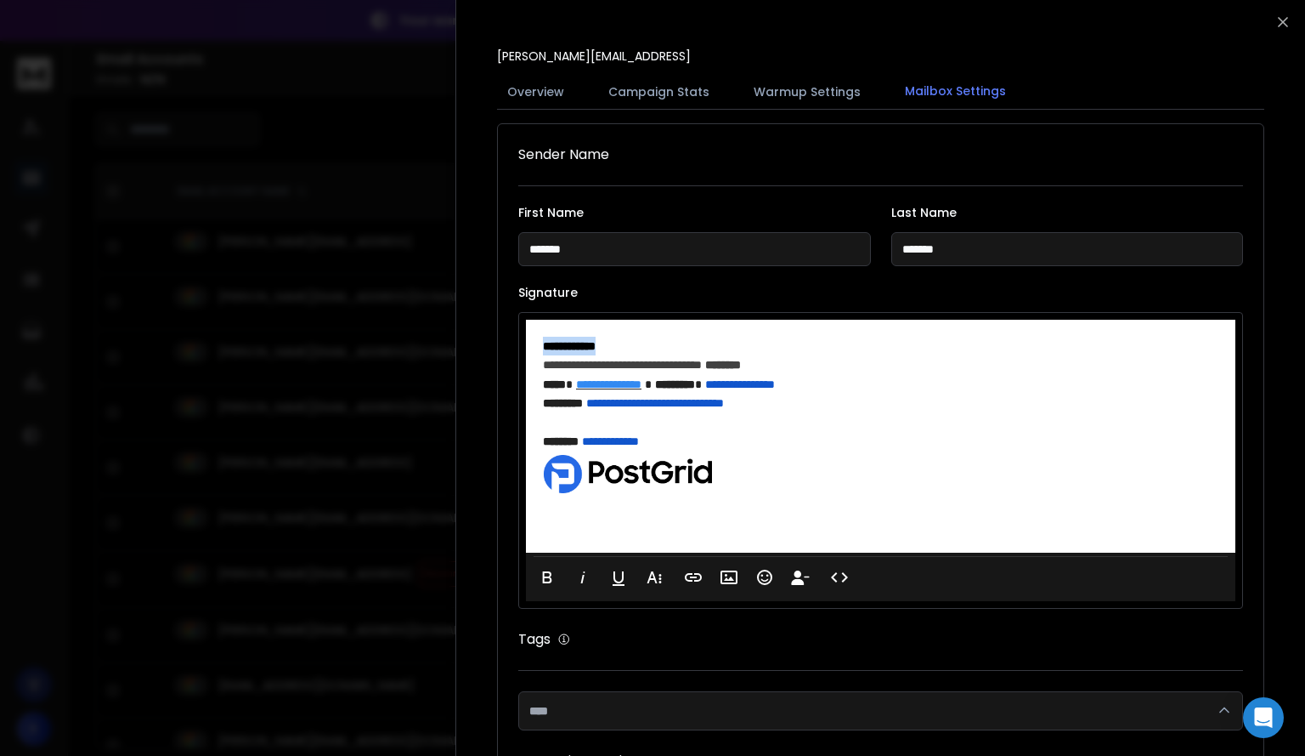
drag, startPoint x: 619, startPoint y: 348, endPoint x: 495, endPoint y: 343, distance: 124.2
click at [495, 343] on div "**********" at bounding box center [881, 599] width 808 height 1158
drag, startPoint x: 746, startPoint y: 363, endPoint x: 544, endPoint y: 368, distance: 202.3
click at [544, 368] on div "**********" at bounding box center [879, 356] width 672 height 38
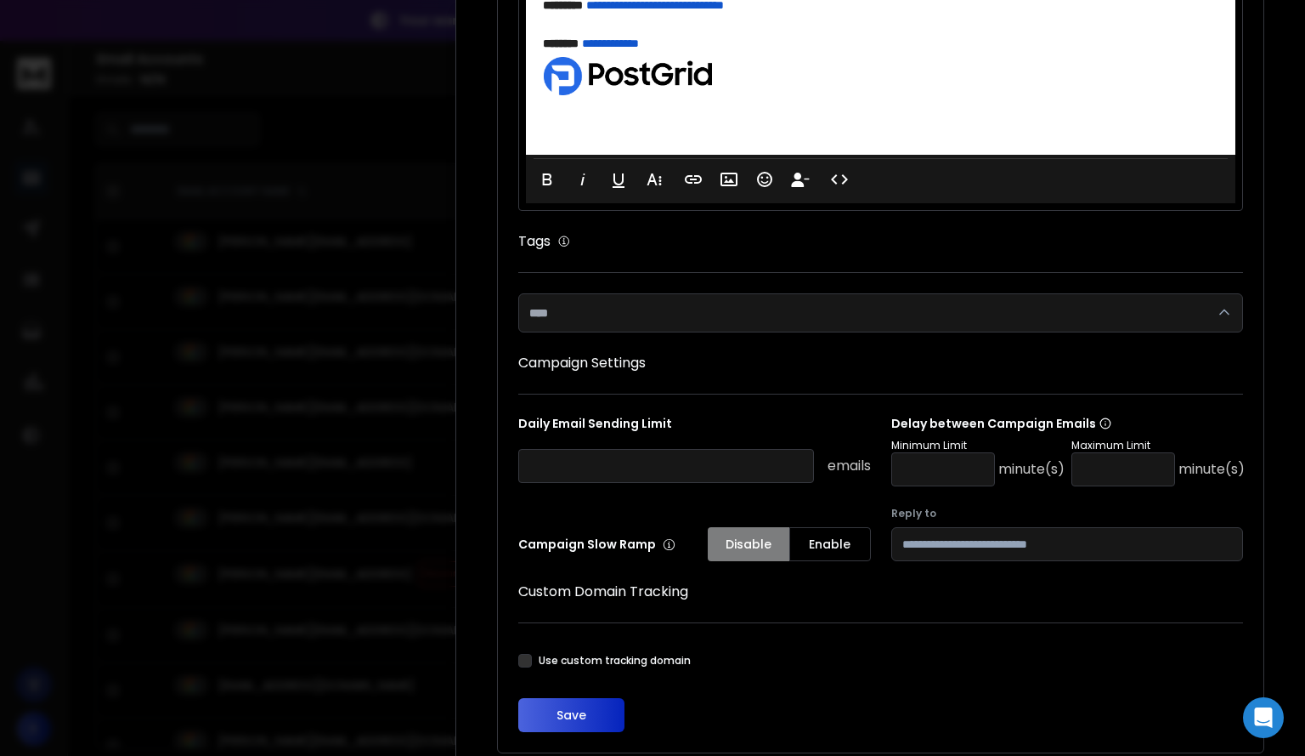
scroll to position [440, 0]
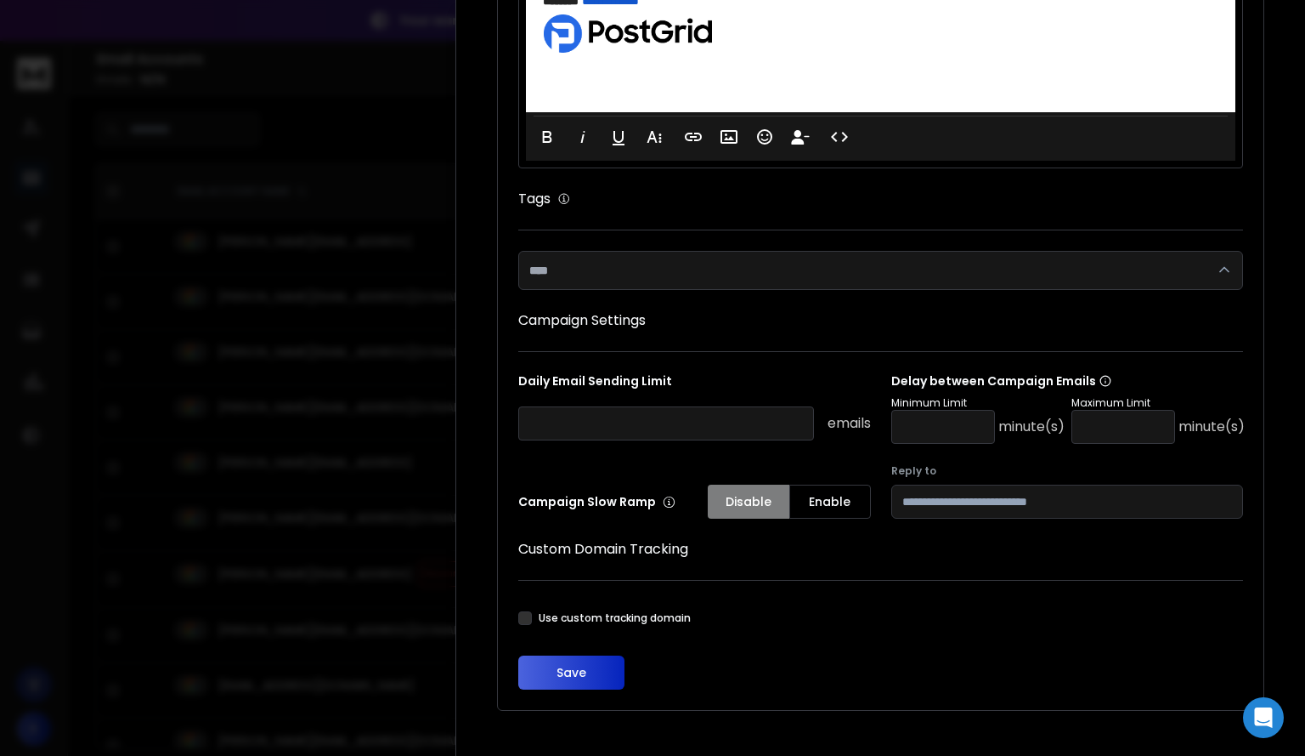
click at [573, 664] on button "Save" at bounding box center [571, 672] width 106 height 34
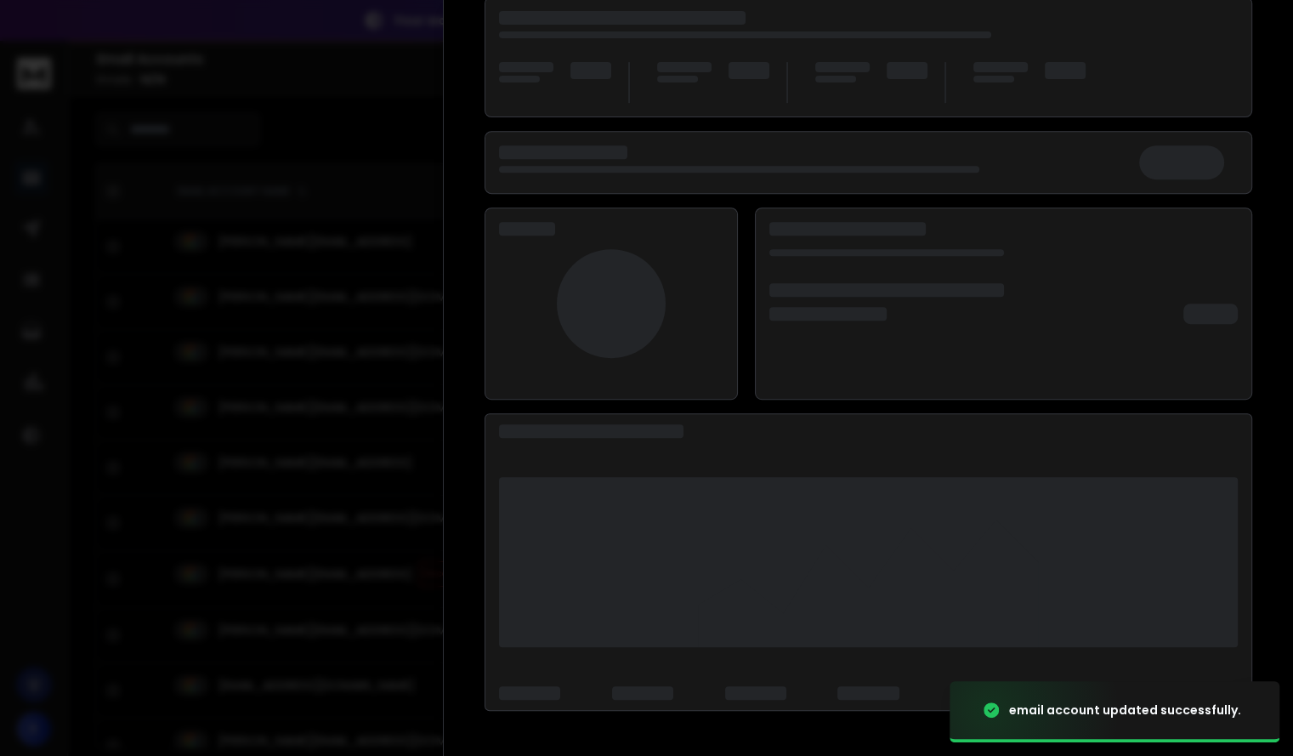
scroll to position [0, 0]
